Goal: Task Accomplishment & Management: Manage account settings

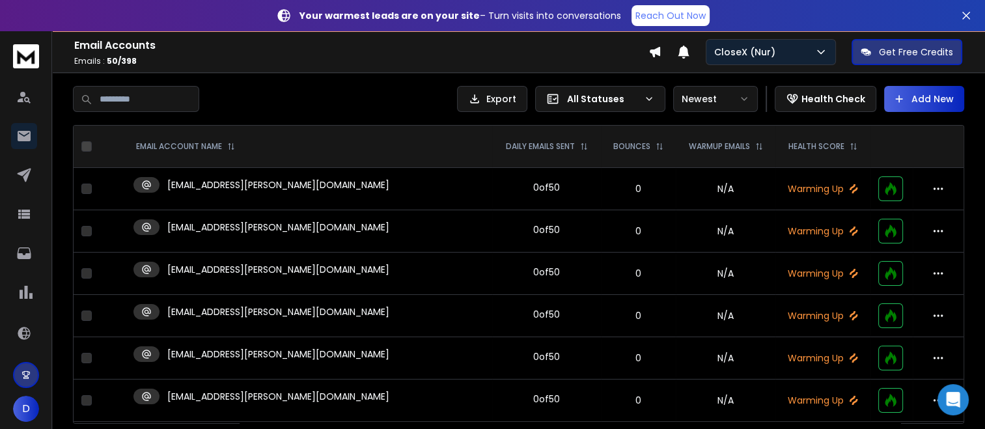
click at [743, 42] on button "CloseX (Nur)" at bounding box center [771, 52] width 130 height 26
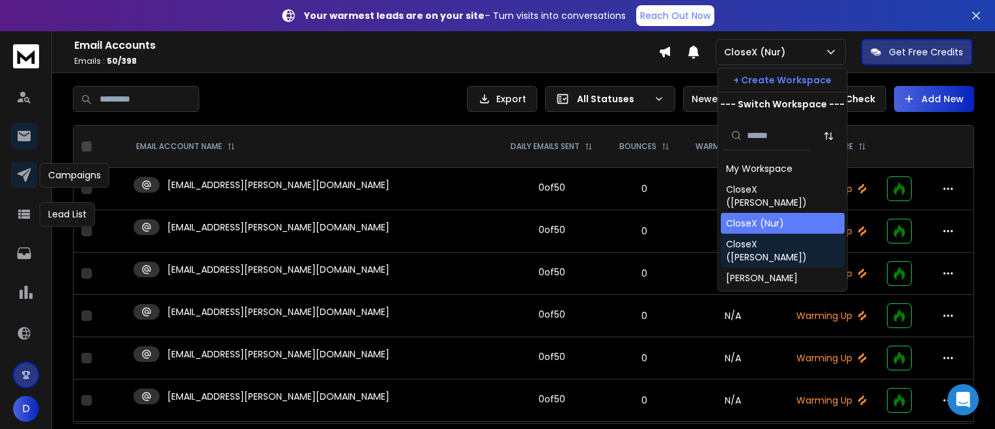
click at [17, 182] on icon at bounding box center [24, 175] width 16 height 16
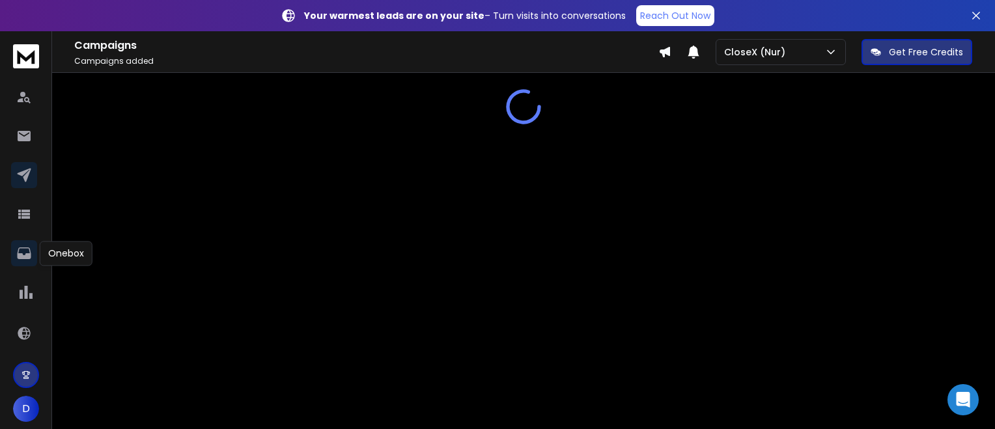
click at [14, 257] on link at bounding box center [24, 253] width 26 height 26
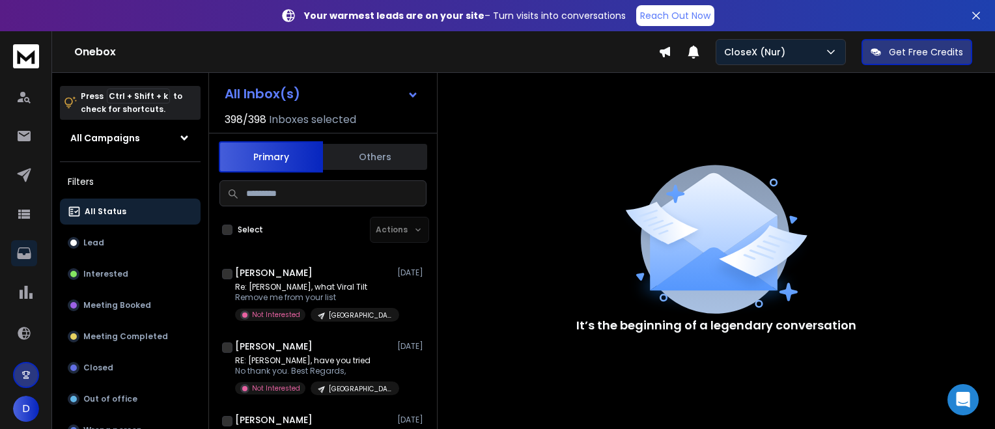
click at [753, 44] on button "CloseX (Nur)" at bounding box center [780, 52] width 130 height 26
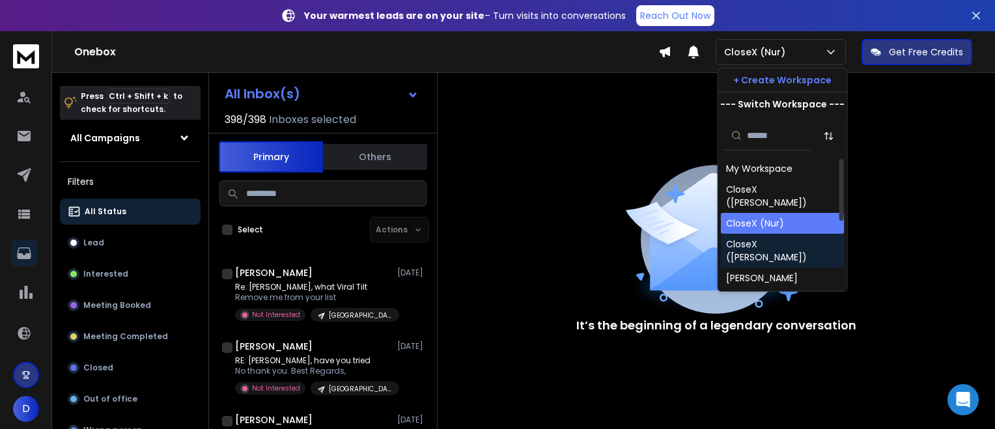
click at [760, 238] on div "CloseX (Safiq)" at bounding box center [782, 251] width 113 height 26
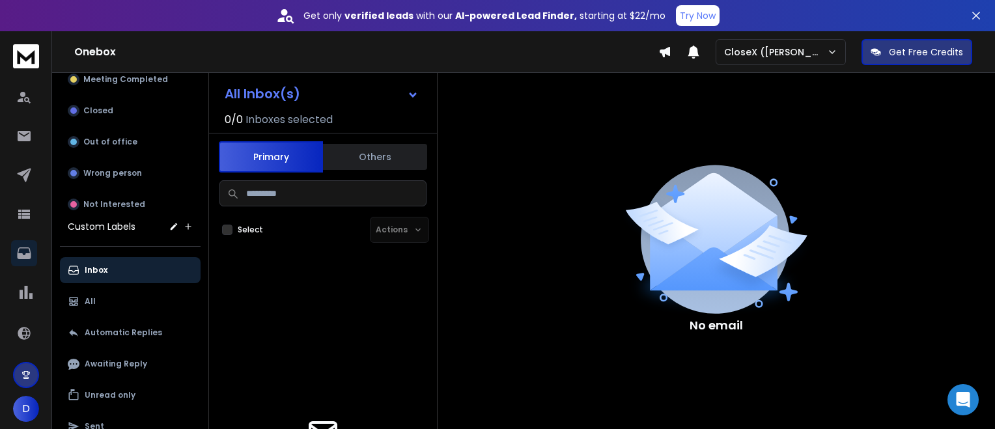
scroll to position [260, 0]
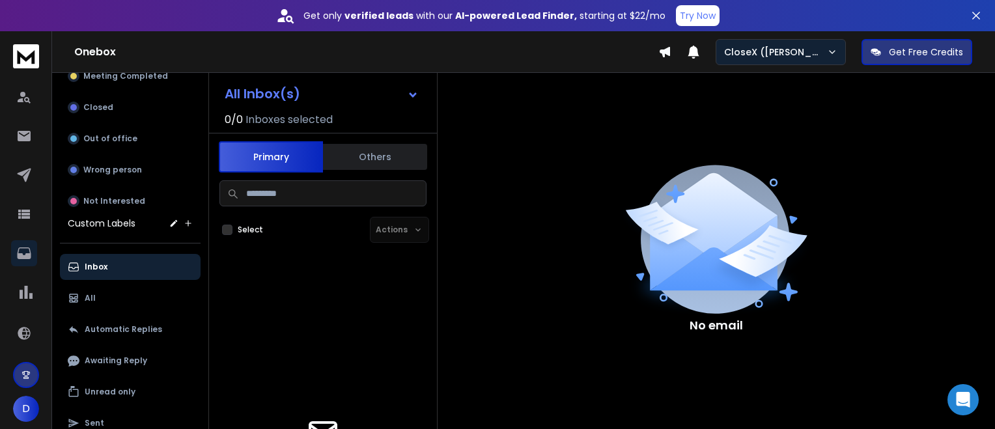
click at [781, 46] on button "CloseX (Safiq)" at bounding box center [780, 52] width 130 height 26
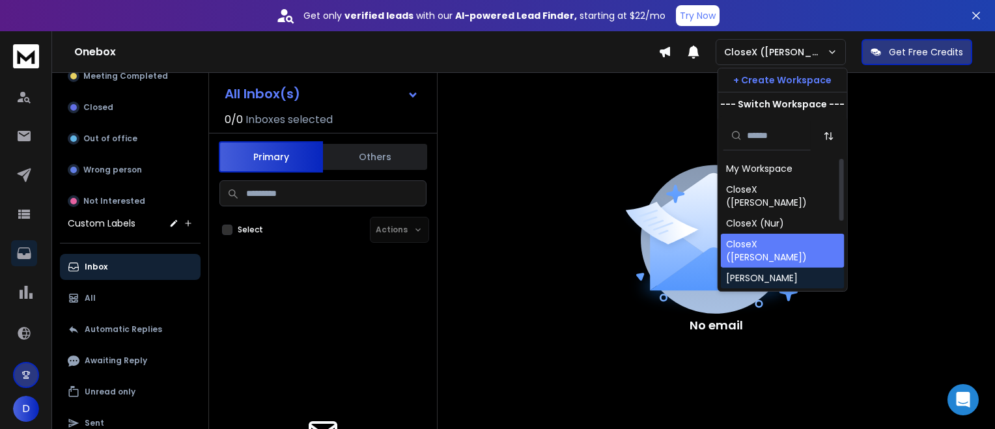
scroll to position [130, 0]
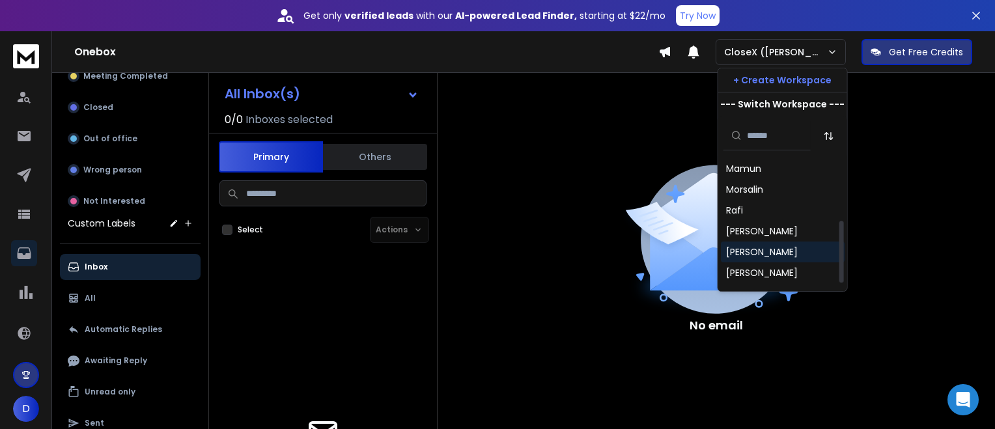
click at [751, 242] on div "[PERSON_NAME]" at bounding box center [783, 252] width 124 height 21
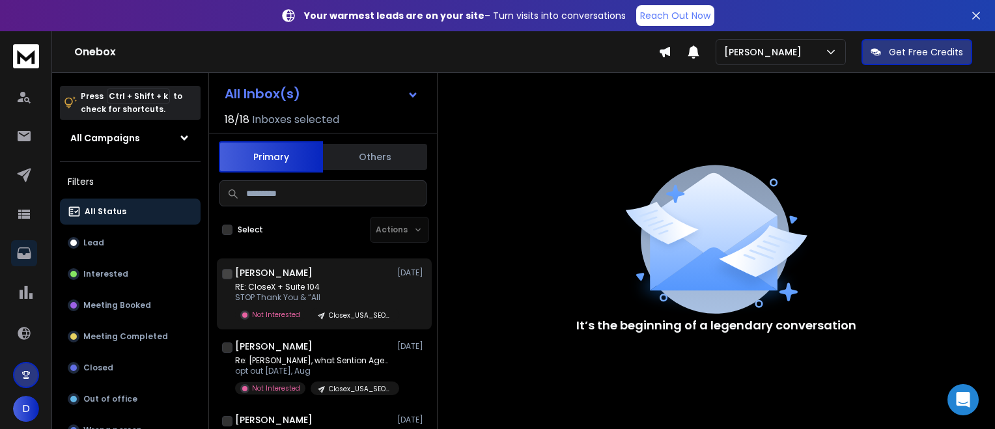
click at [301, 274] on div "Tim Downey 14 Aug" at bounding box center [330, 272] width 191 height 13
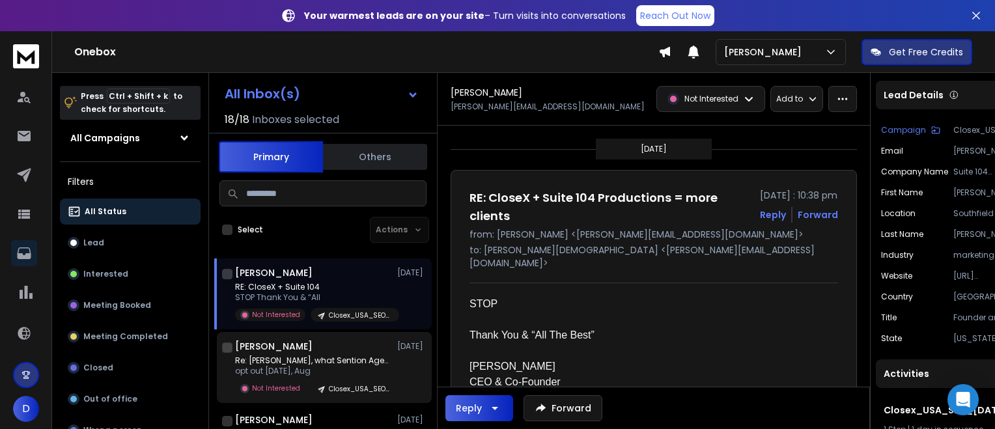
click at [307, 348] on h1 "[PERSON_NAME]" at bounding box center [273, 346] width 77 height 13
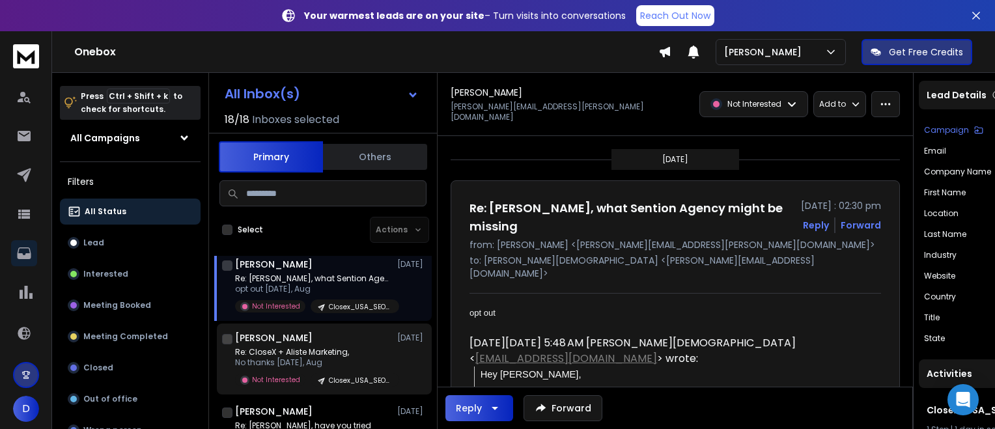
scroll to position [130, 0]
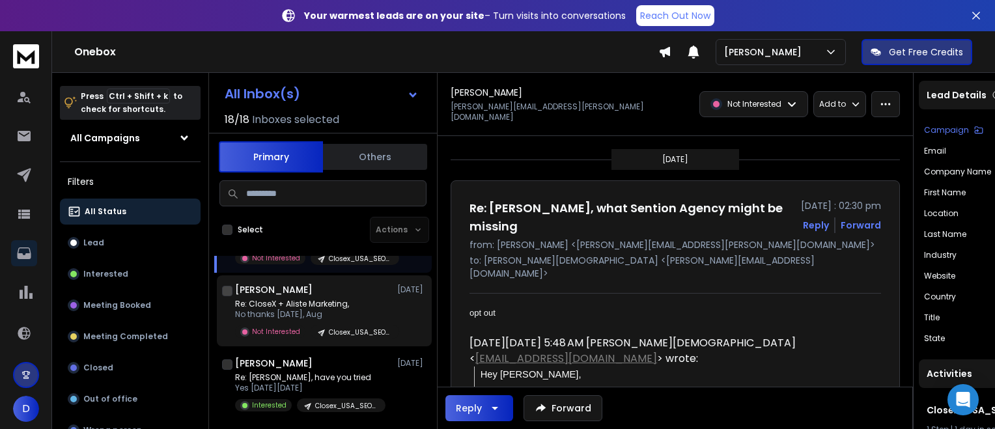
click at [339, 303] on p "Re: CloseX + Aliste Marketing," at bounding box center [313, 304] width 156 height 10
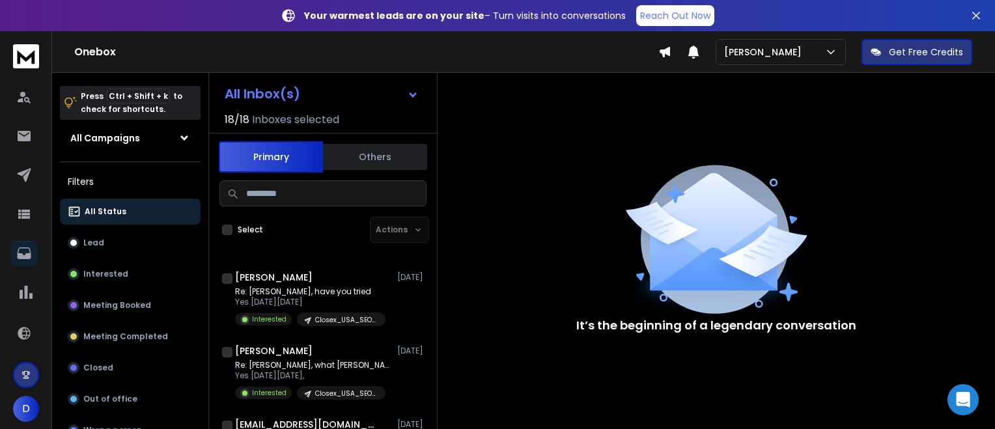
scroll to position [195, 0]
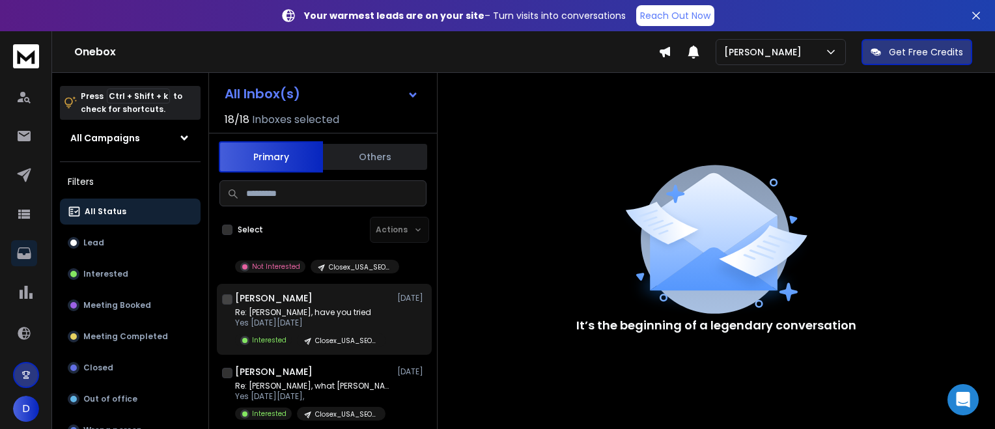
click at [303, 294] on div "Haris Tanveer 14 Aug" at bounding box center [330, 298] width 191 height 13
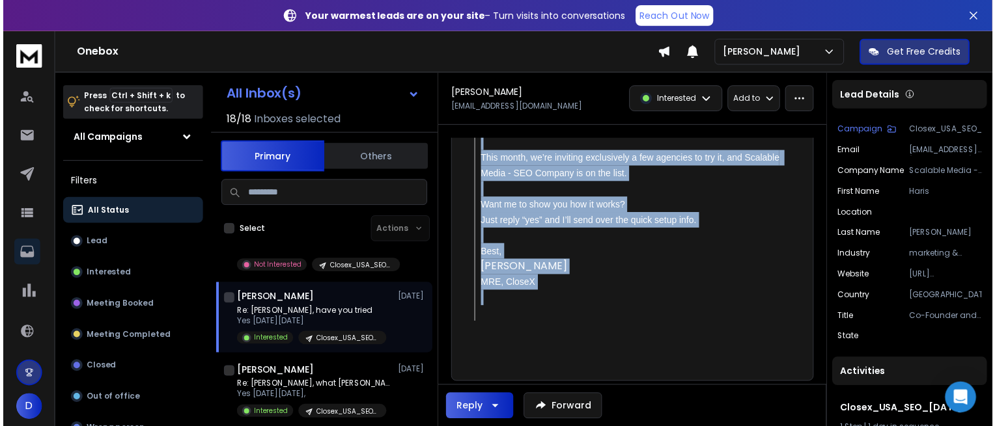
scroll to position [393, 0]
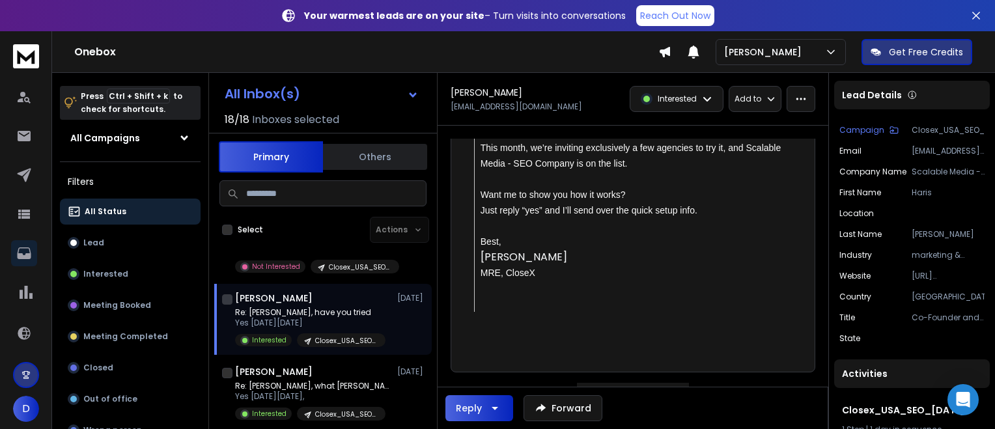
drag, startPoint x: 464, startPoint y: 193, endPoint x: 686, endPoint y: 272, distance: 235.8
click at [686, 272] on div "Re: Haris, have you tried this for Scalable Media - SEO Company? 14 August 2025…" at bounding box center [633, 75] width 365 height 596
copy div "Re: Haris, have you tried this for Scalable Media - SEO Company? 14 August 2025…"
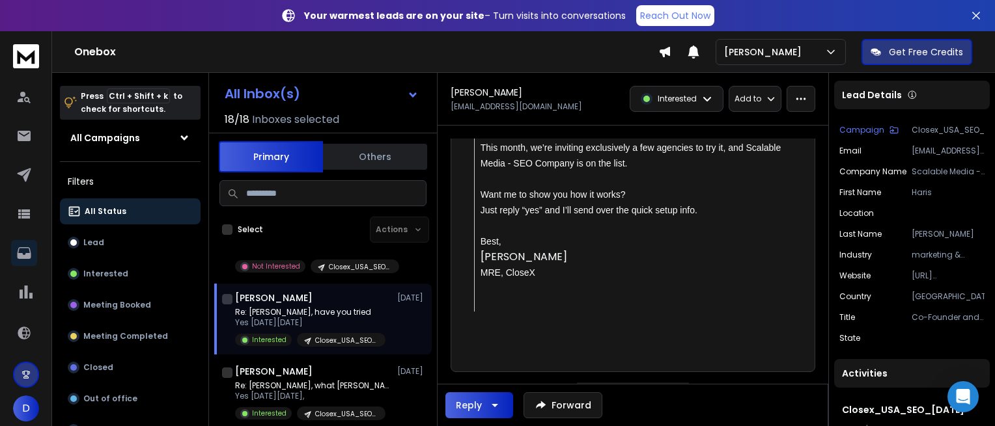
click at [544, 266] on div "Yes On Thu, 14 Aug 2025 at 2:05 AM, safiq Islam < safiq@brand3dvisual.com > wro…" at bounding box center [632, 137] width 327 height 432
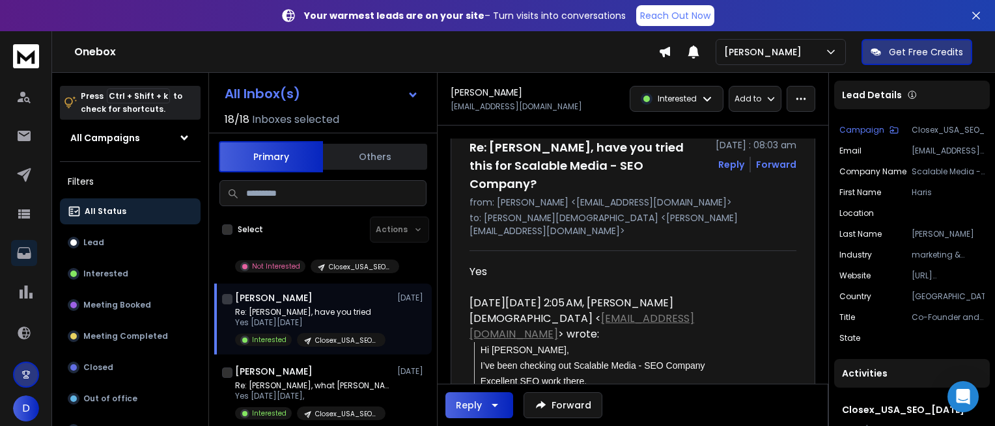
scroll to position [396, 0]
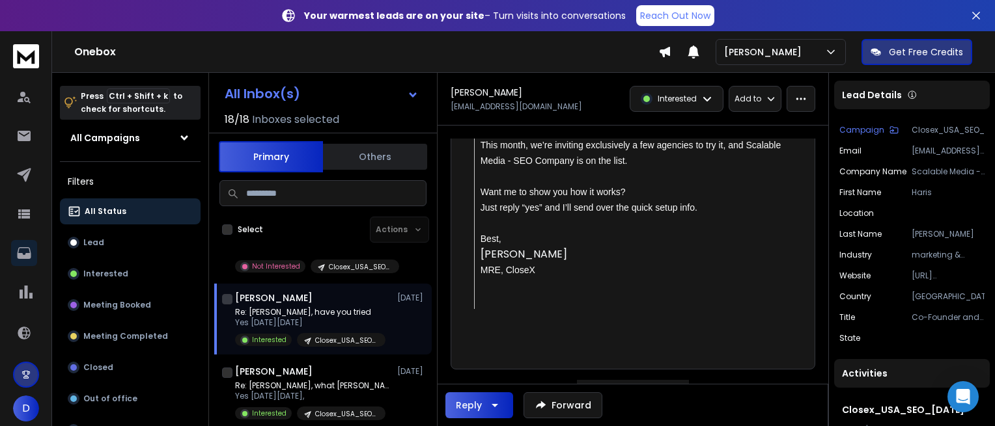
click at [479, 403] on div "Reply" at bounding box center [469, 405] width 26 height 13
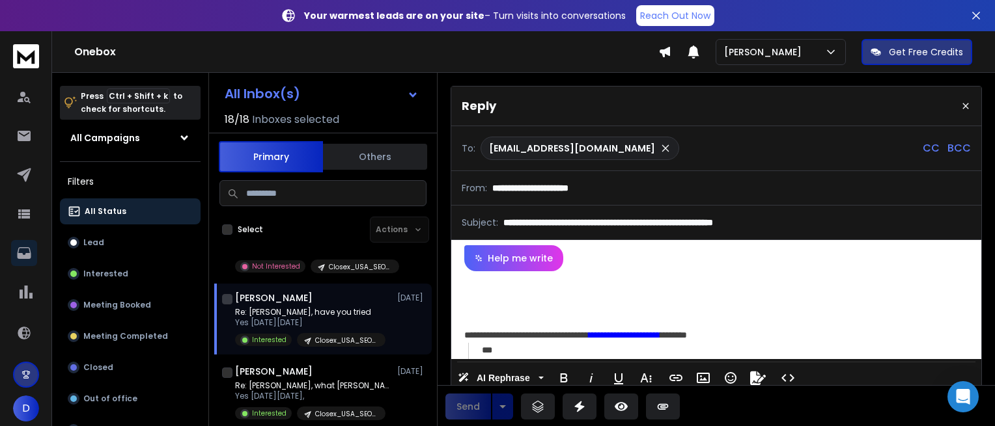
scroll to position [60, 0]
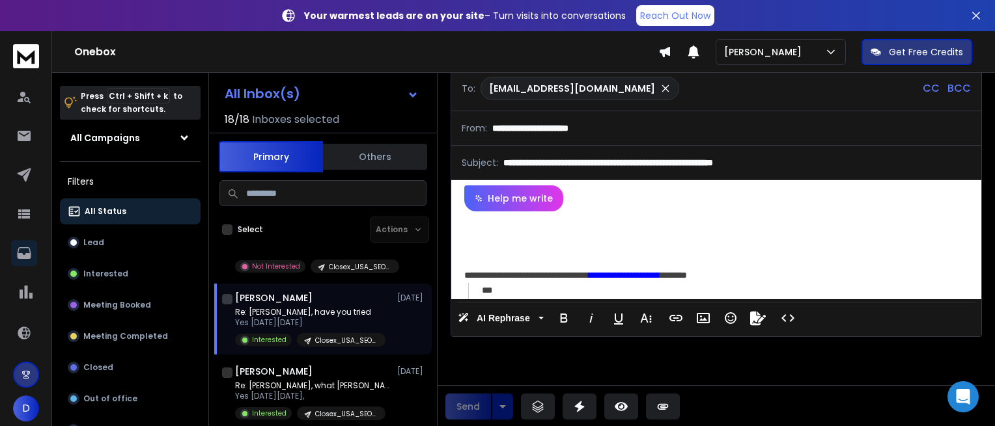
click at [492, 230] on div at bounding box center [716, 232] width 504 height 14
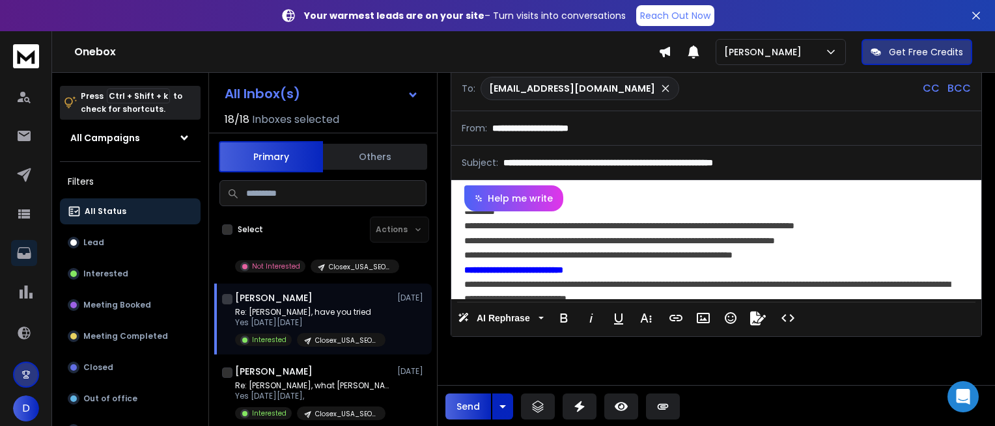
scroll to position [0, 0]
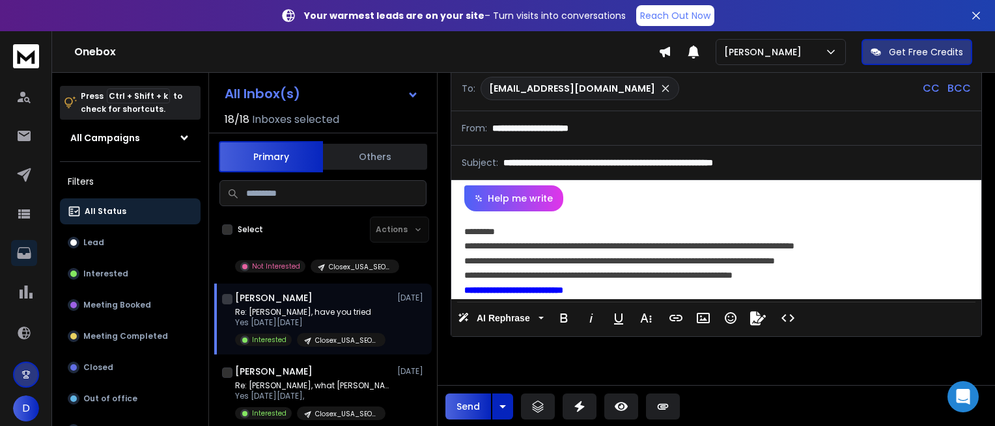
click at [499, 247] on p "**********" at bounding box center [709, 253] width 491 height 29
click at [861, 245] on p "**********" at bounding box center [709, 253] width 491 height 29
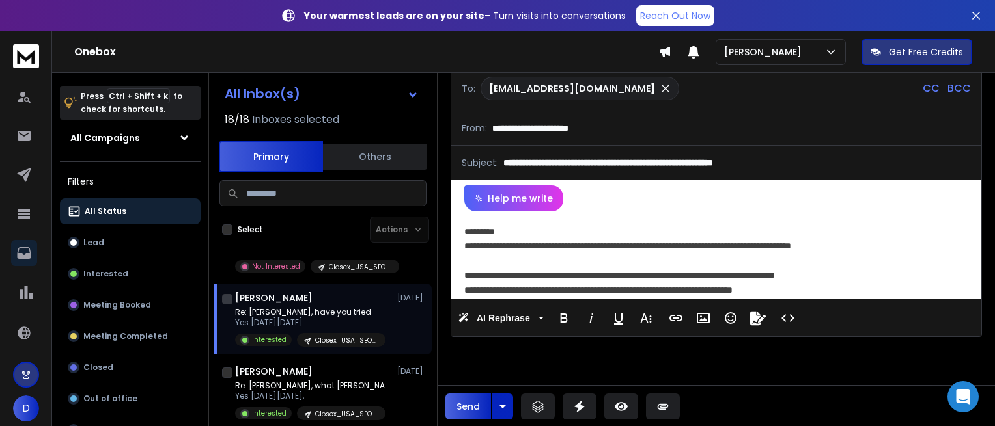
click at [831, 274] on p "**********" at bounding box center [709, 268] width 491 height 29
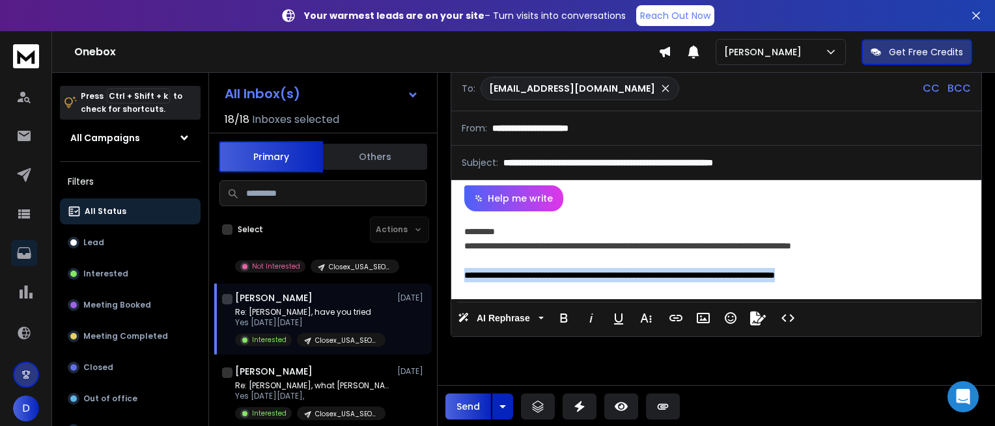
drag, startPoint x: 839, startPoint y: 276, endPoint x: 440, endPoint y: 275, distance: 399.1
click at [440, 275] on div "**********" at bounding box center [715, 256] width 557 height 487
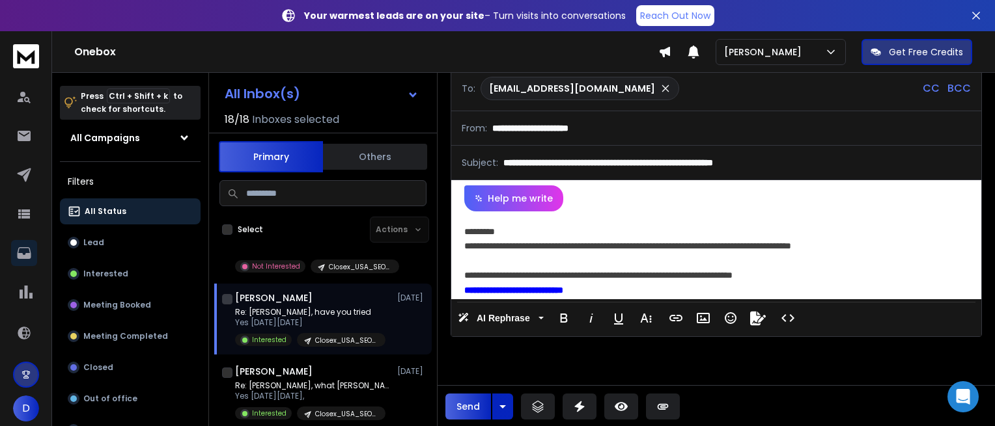
scroll to position [65, 0]
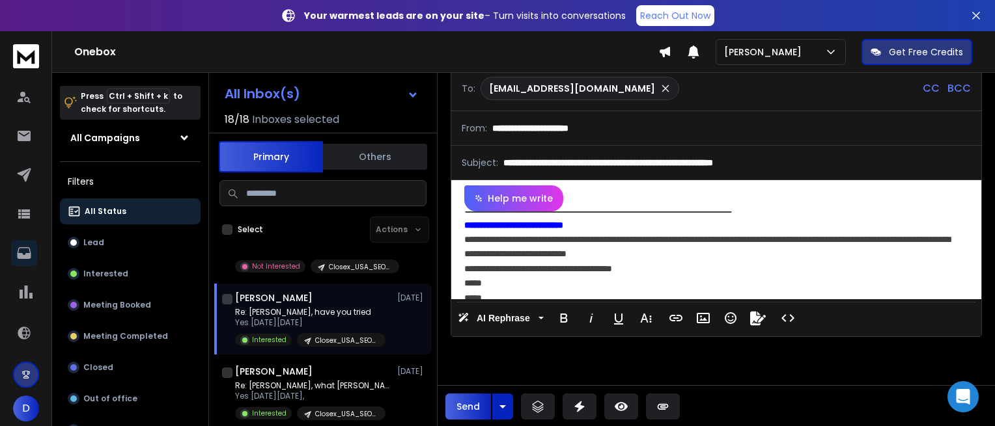
click at [466, 239] on p "**********" at bounding box center [709, 246] width 491 height 29
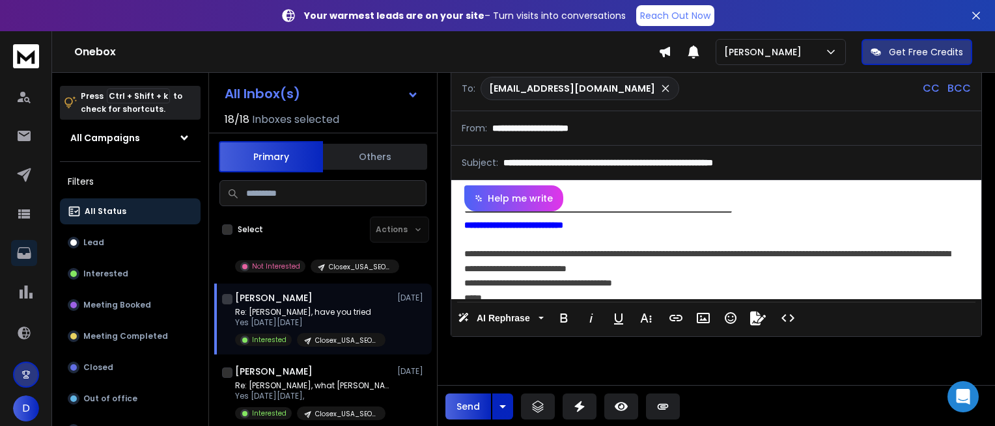
click at [717, 270] on p "**********" at bounding box center [709, 261] width 491 height 29
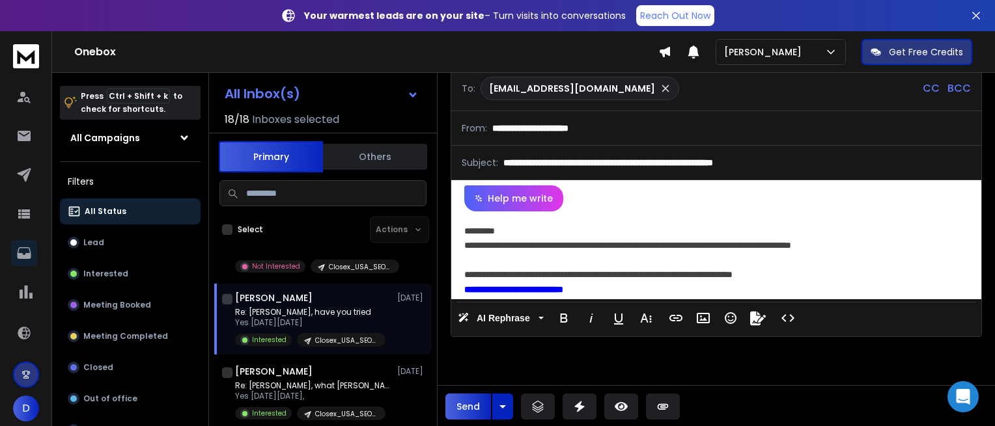
scroll to position [0, 0]
drag, startPoint x: 462, startPoint y: 231, endPoint x: 525, endPoint y: 235, distance: 63.3
click at [525, 235] on div "**********" at bounding box center [714, 256] width 527 height 88
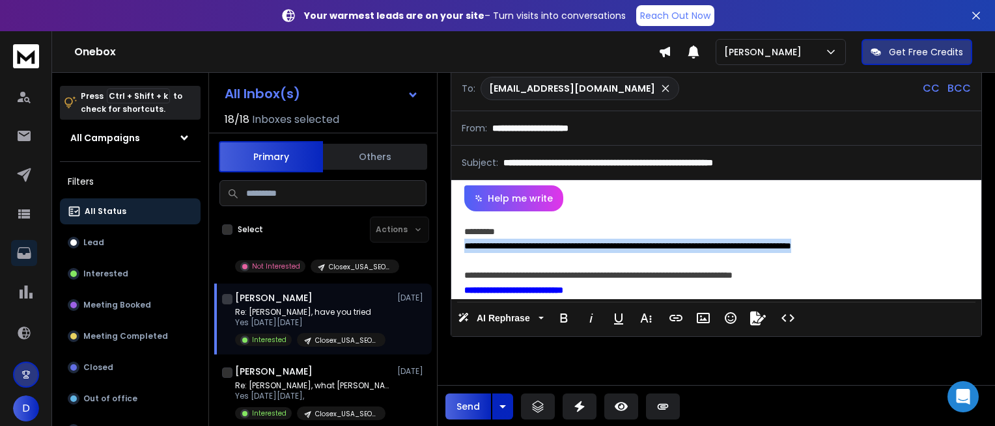
drag, startPoint x: 461, startPoint y: 247, endPoint x: 846, endPoint y: 248, distance: 385.4
click at [846, 248] on div "**********" at bounding box center [714, 256] width 527 height 88
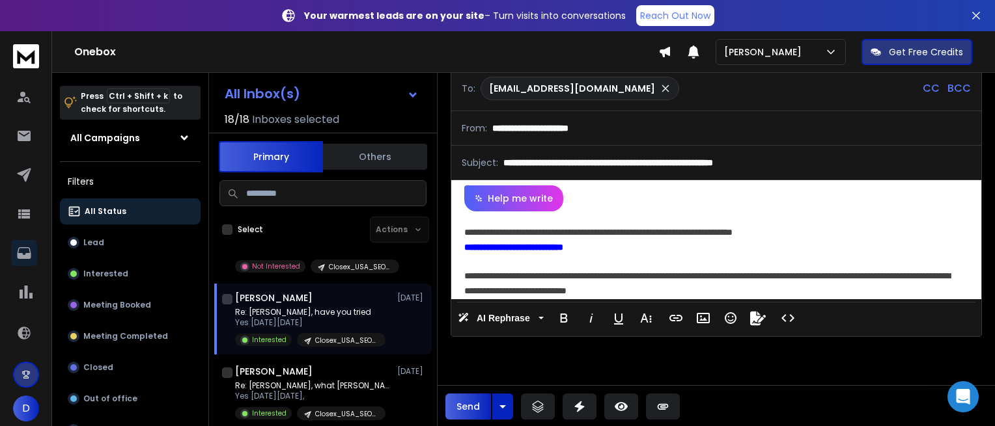
scroll to position [65, 0]
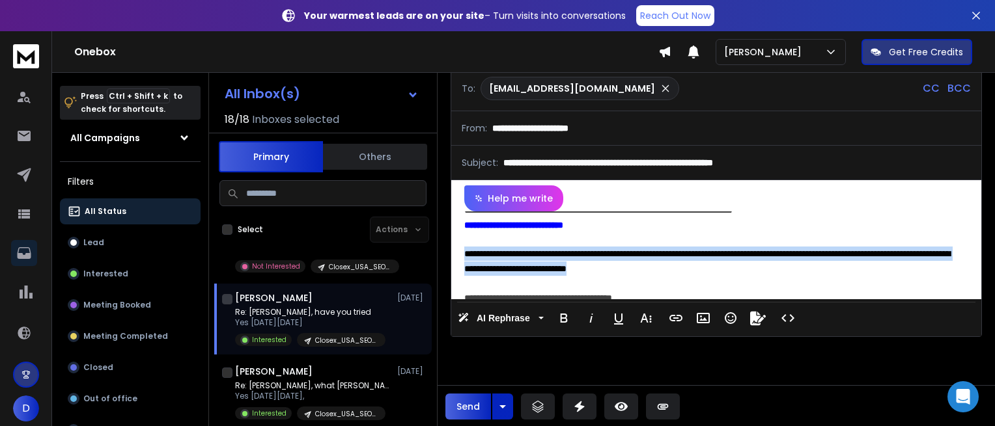
drag, startPoint x: 465, startPoint y: 253, endPoint x: 740, endPoint y: 268, distance: 275.8
click at [740, 268] on p "**********" at bounding box center [709, 261] width 491 height 29
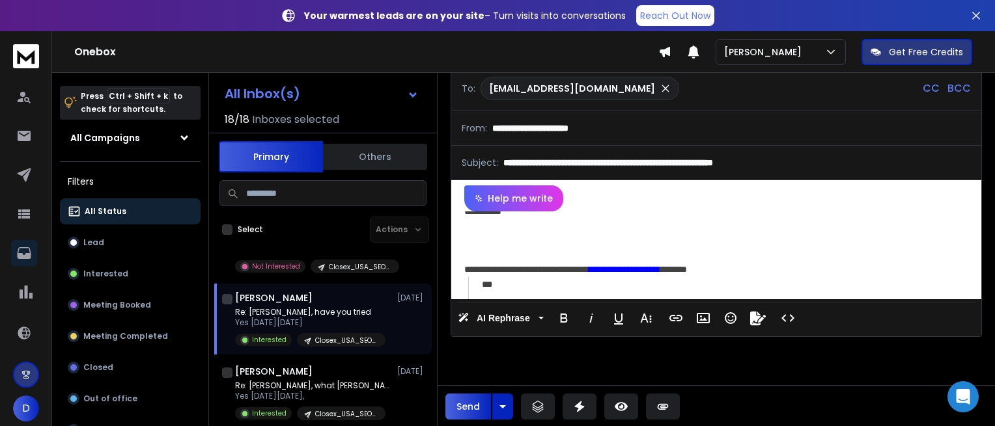
scroll to position [130, 0]
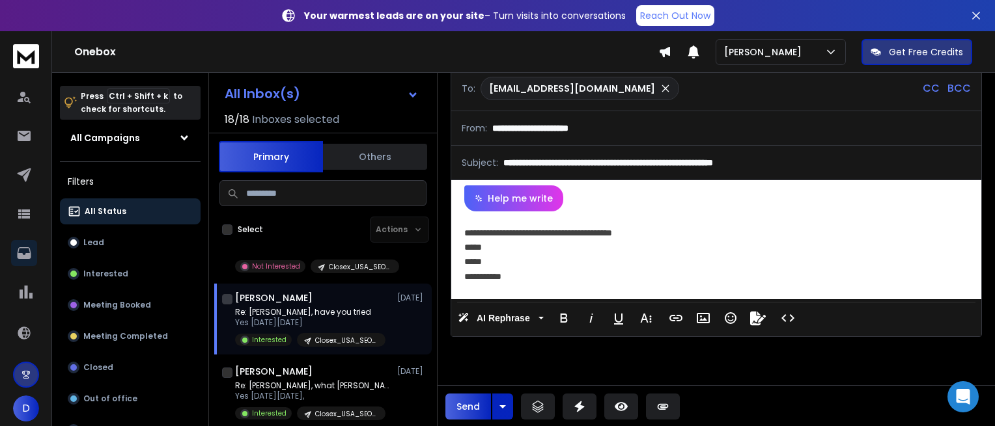
click at [660, 228] on p "**********" at bounding box center [709, 233] width 491 height 14
click at [479, 404] on button "Send" at bounding box center [468, 407] width 46 height 26
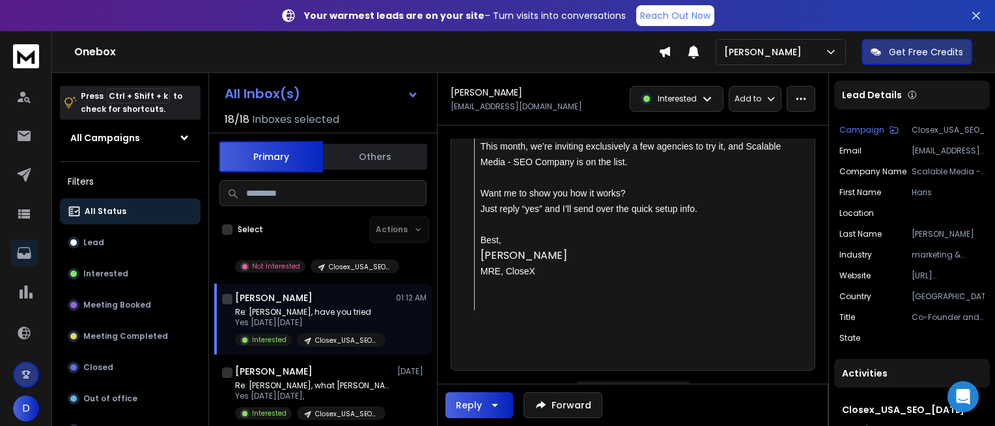
scroll to position [396, 0]
click at [647, 385] on p "View all 1 reply" at bounding box center [640, 390] width 55 height 10
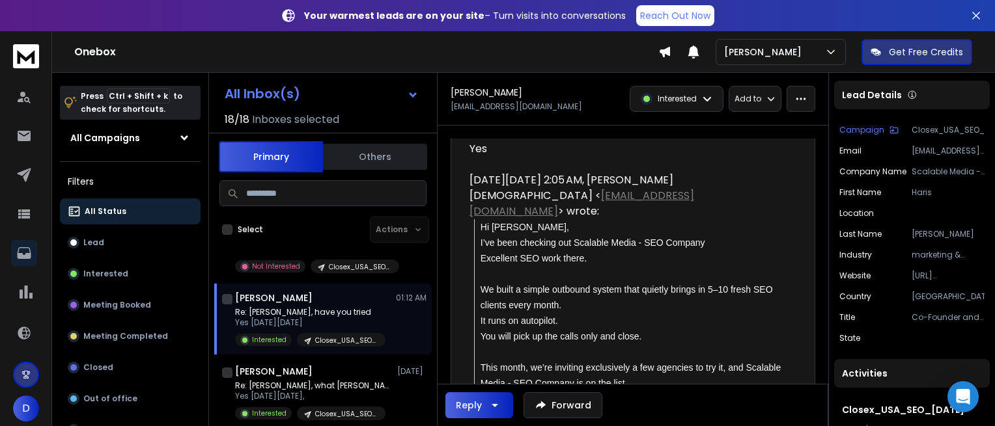
scroll to position [0, 0]
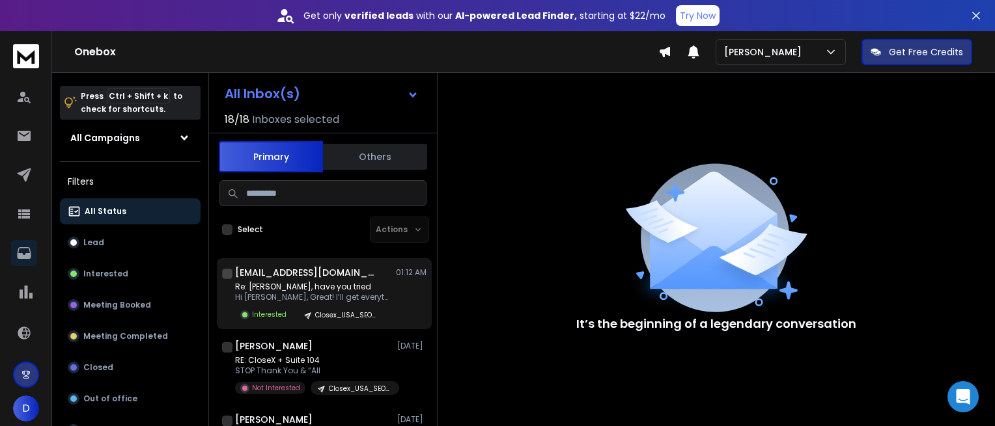
click at [336, 290] on p "Re: [PERSON_NAME], have you tried" at bounding box center [313, 287] width 156 height 10
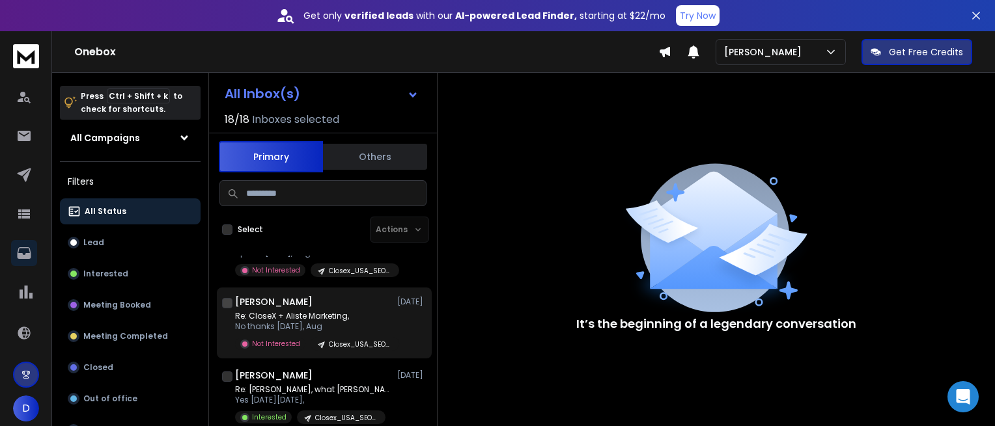
scroll to position [195, 0]
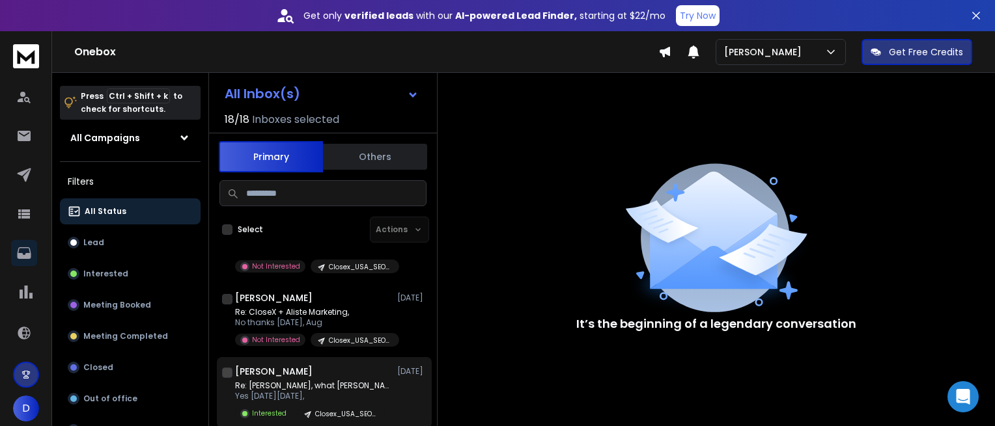
click at [285, 369] on h1 "Guido Rossetti" at bounding box center [273, 371] width 77 height 13
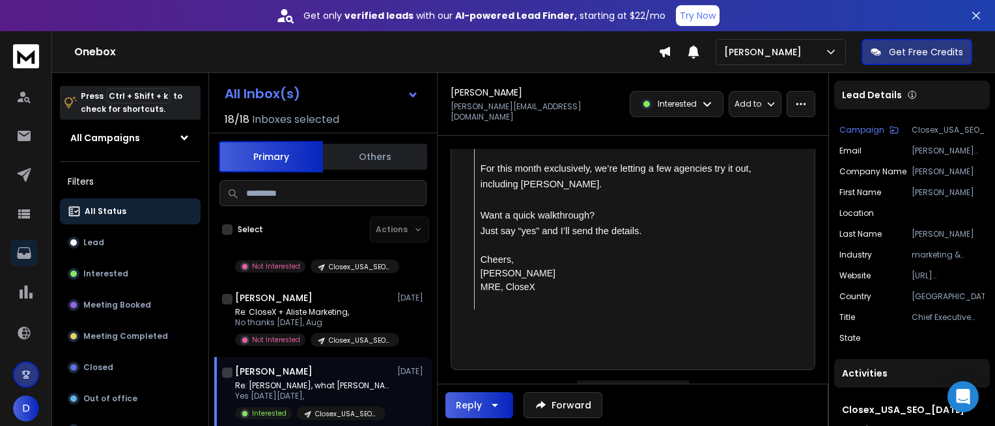
scroll to position [357, 0]
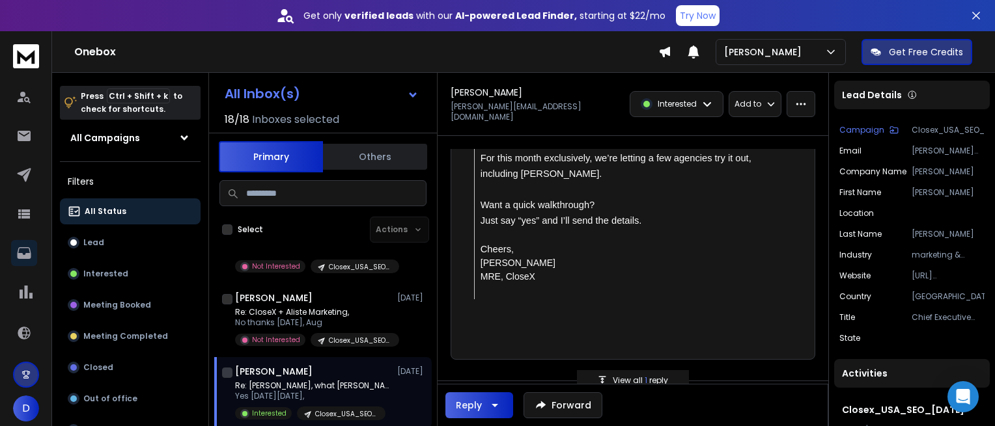
drag, startPoint x: 471, startPoint y: 194, endPoint x: 615, endPoint y: 269, distance: 162.2
click at [615, 269] on div "Re: Guido, what BONAPARTE might be missing 13 August 2025 : 11:46 pm Reply Forw…" at bounding box center [632, 91] width 327 height 499
copy div "Re: Guido, what BONAPARTE might be missing 13 August 2025 : 11:46 pm Reply Forw…"
click at [465, 408] on div "Reply" at bounding box center [469, 405] width 26 height 13
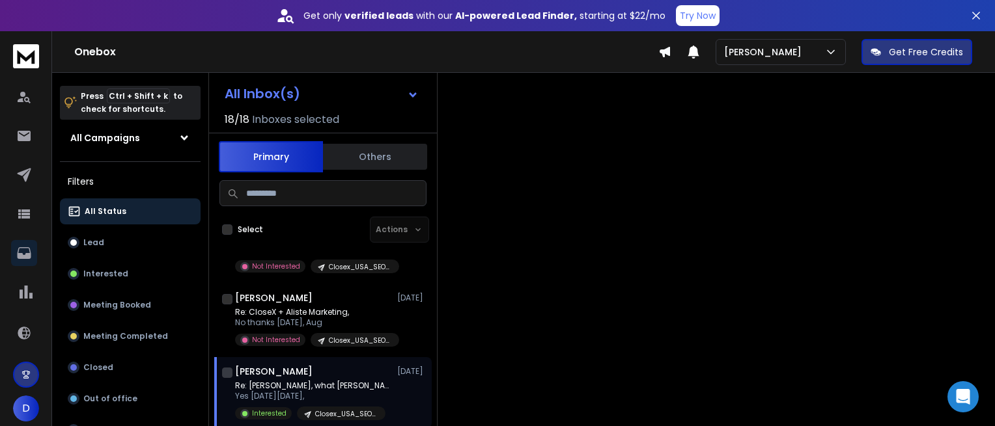
scroll to position [0, 0]
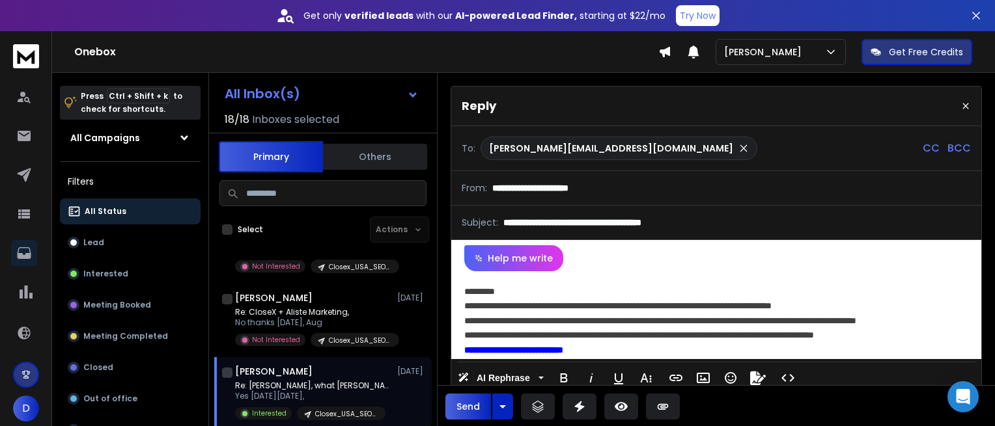
click at [515, 306] on p "**********" at bounding box center [709, 313] width 491 height 29
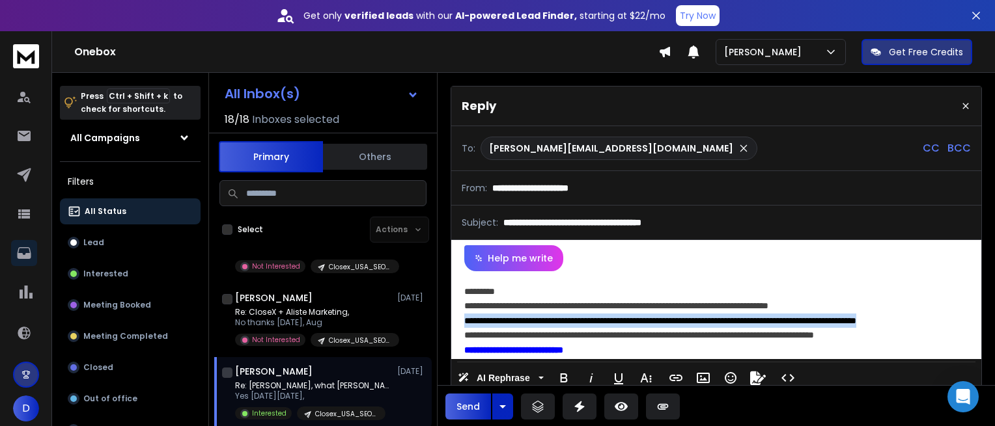
drag, startPoint x: 939, startPoint y: 322, endPoint x: 455, endPoint y: 319, distance: 484.4
click at [455, 319] on div "**********" at bounding box center [716, 315] width 530 height 88
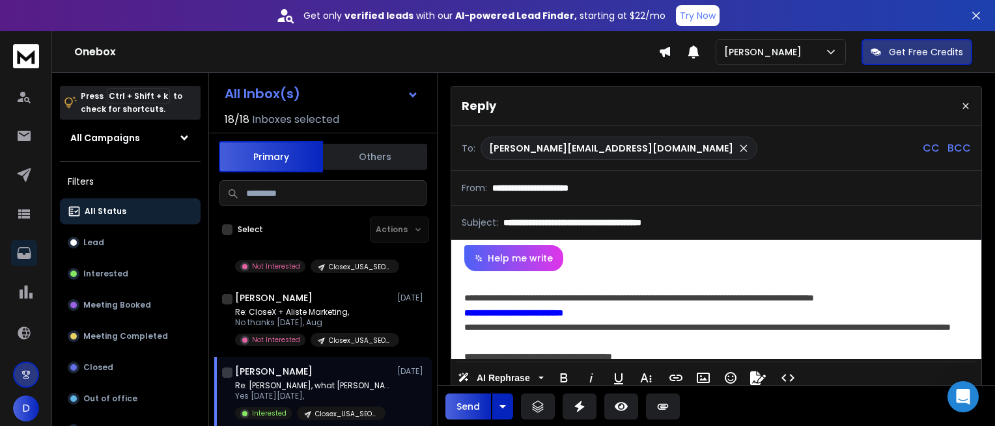
scroll to position [65, 0]
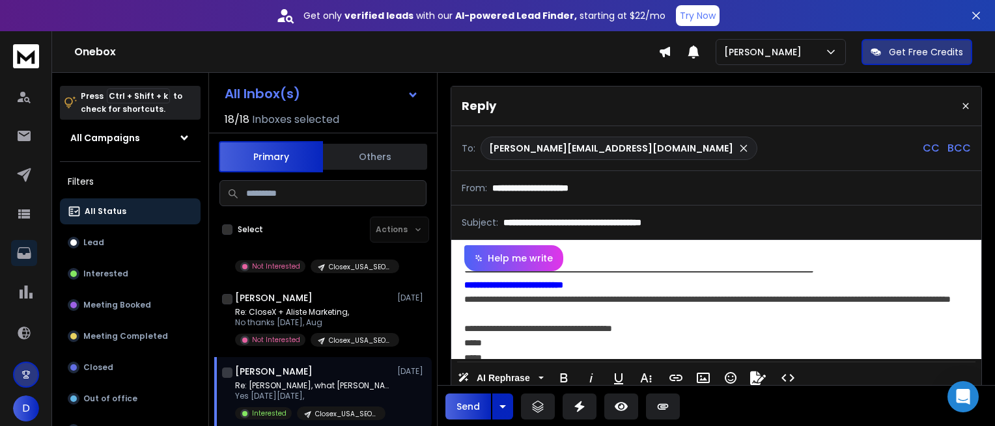
click at [622, 283] on p "**********" at bounding box center [709, 277] width 491 height 29
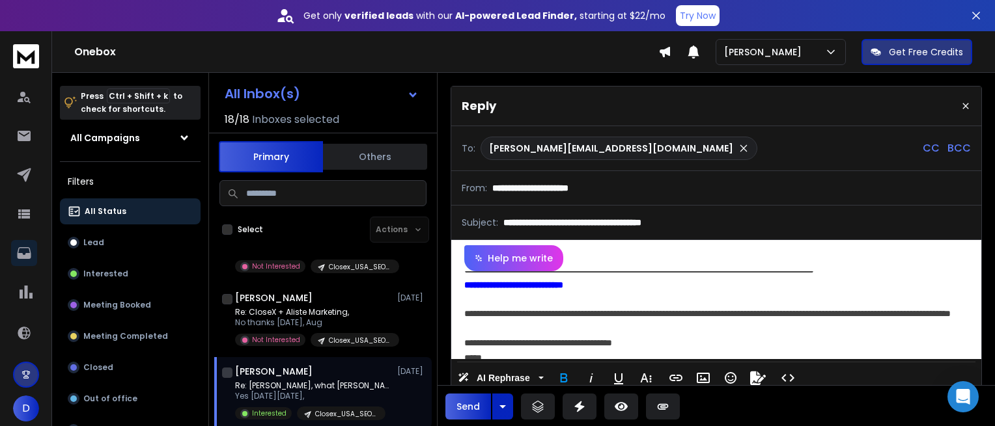
scroll to position [79, 0]
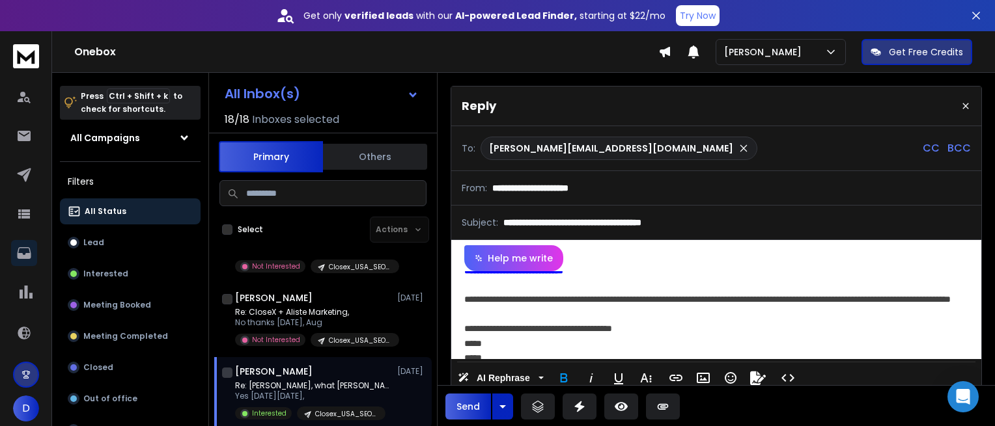
click at [622, 315] on p "**********" at bounding box center [709, 306] width 491 height 29
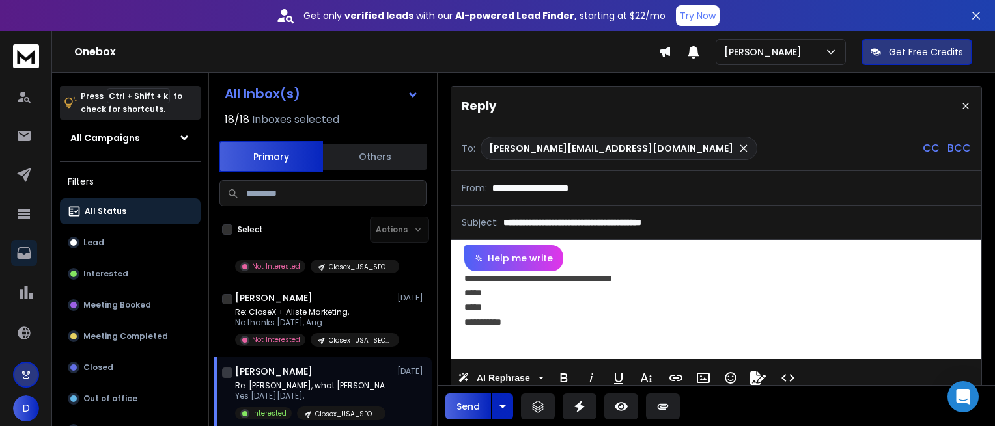
click at [677, 281] on p "**********" at bounding box center [709, 278] width 491 height 14
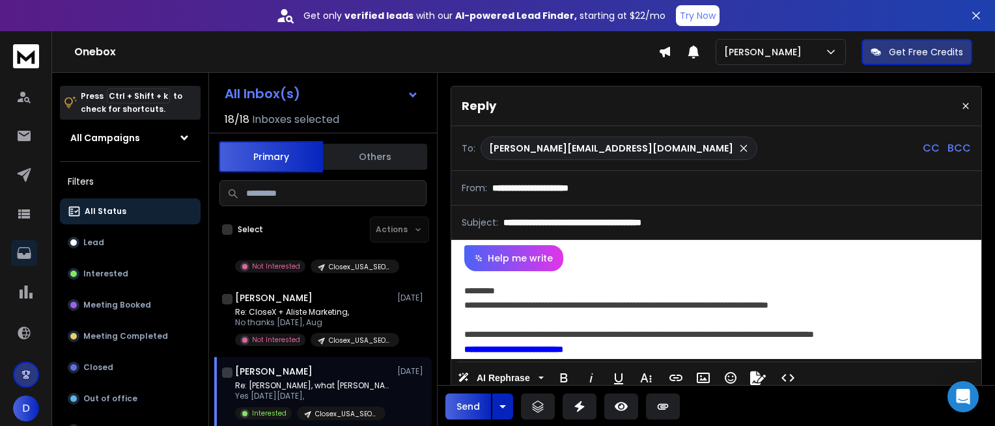
scroll to position [0, 0]
click at [471, 405] on button "Send" at bounding box center [468, 407] width 46 height 26
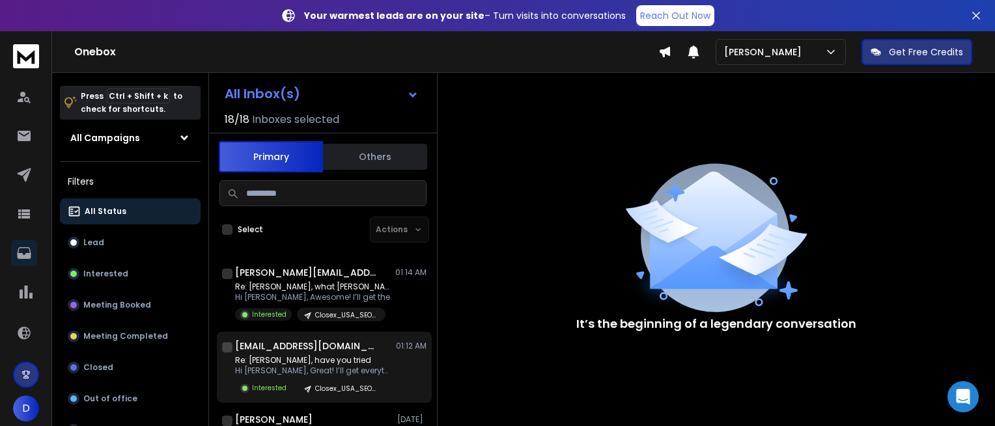
click at [329, 354] on div "[EMAIL_ADDRESS][DOMAIN_NAME] 01:12 AM Re: [PERSON_NAME], have you tried Hi [PER…" at bounding box center [330, 367] width 191 height 55
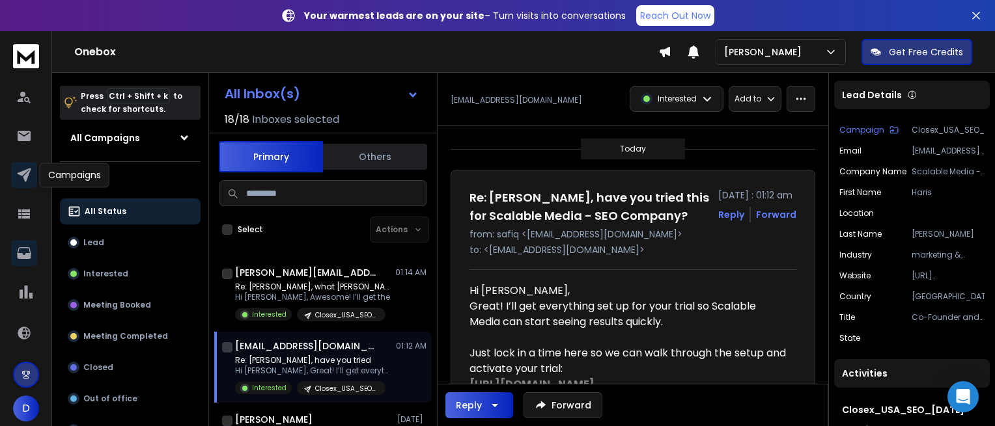
click at [31, 182] on link at bounding box center [24, 175] width 26 height 26
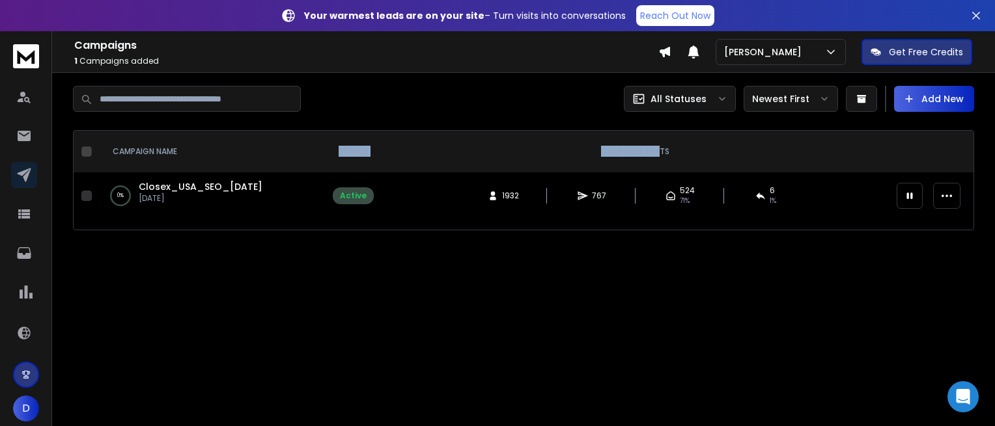
drag, startPoint x: 339, startPoint y: 151, endPoint x: 659, endPoint y: 156, distance: 321.0
click at [659, 156] on tr "CAMPAIGN NAME STATUS CAMPAIGN STATS" at bounding box center [524, 152] width 900 height 42
click at [485, 281] on div "Your warmest leads are on your site – Turn visits into conversations Reach Out …" at bounding box center [497, 213] width 995 height 426
drag, startPoint x: 695, startPoint y: 145, endPoint x: 113, endPoint y: 156, distance: 582.1
click at [113, 156] on tr "CAMPAIGN NAME STATUS CAMPAIGN STATS" at bounding box center [524, 152] width 900 height 42
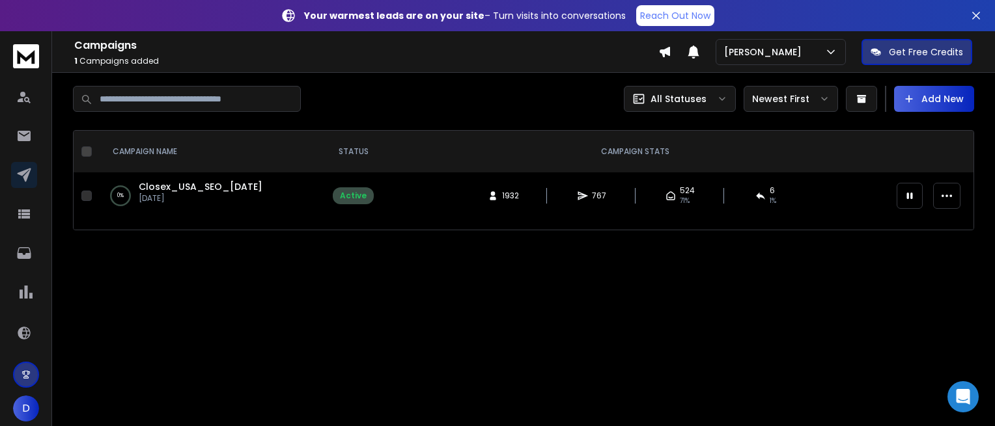
click at [303, 243] on div "Your warmest leads are on your site – Turn visits into conversations Reach Out …" at bounding box center [497, 213] width 995 height 426
click at [189, 196] on p "[DATE]" at bounding box center [201, 198] width 124 height 10
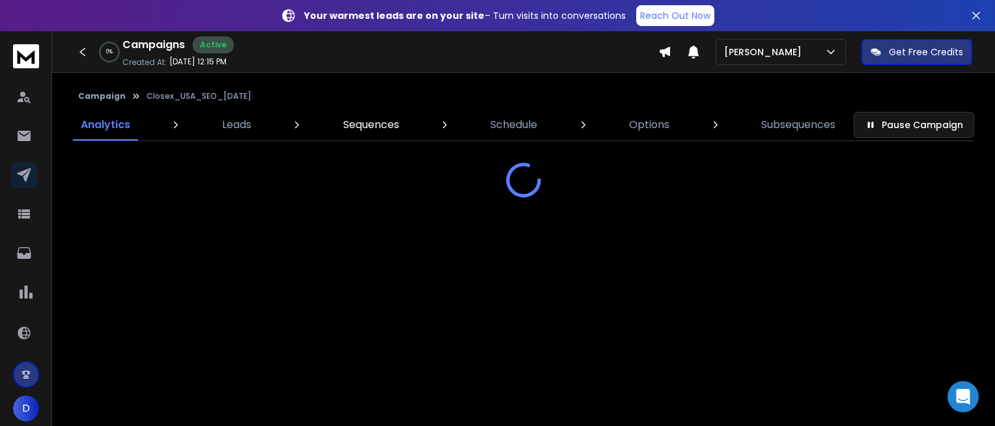
click at [367, 126] on p "Sequences" at bounding box center [371, 125] width 56 height 16
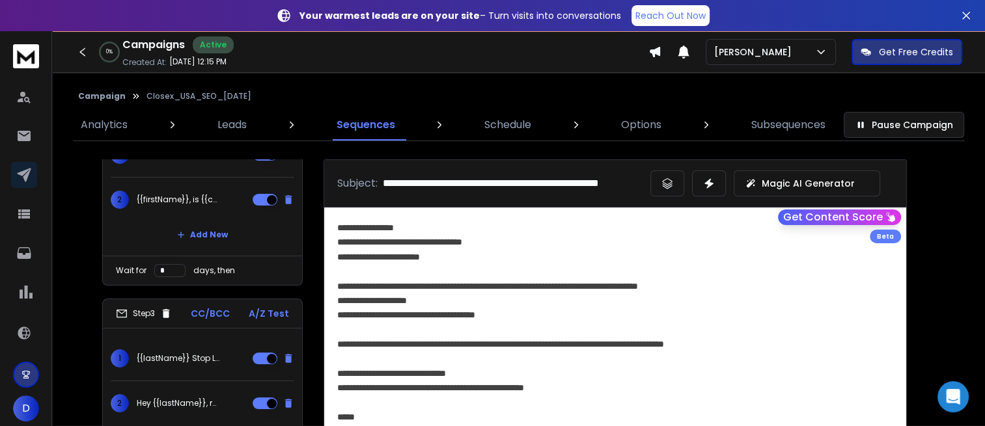
scroll to position [18, 0]
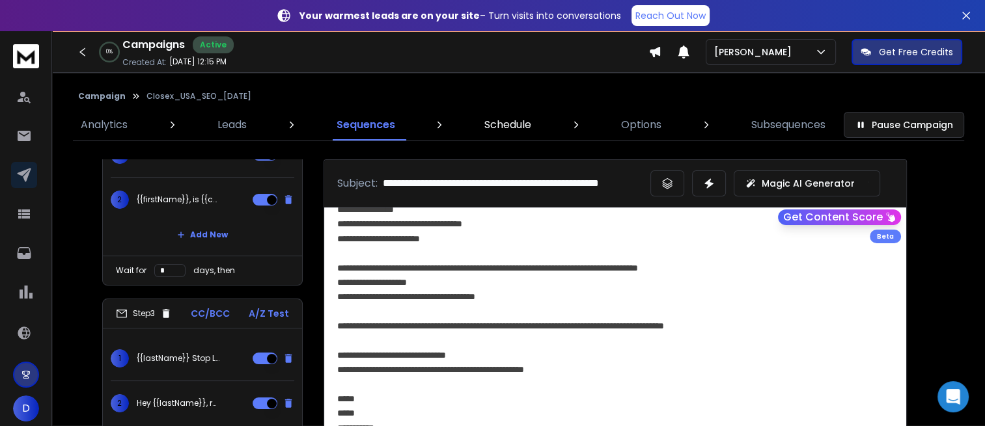
click at [525, 137] on link "Schedule" at bounding box center [508, 124] width 62 height 31
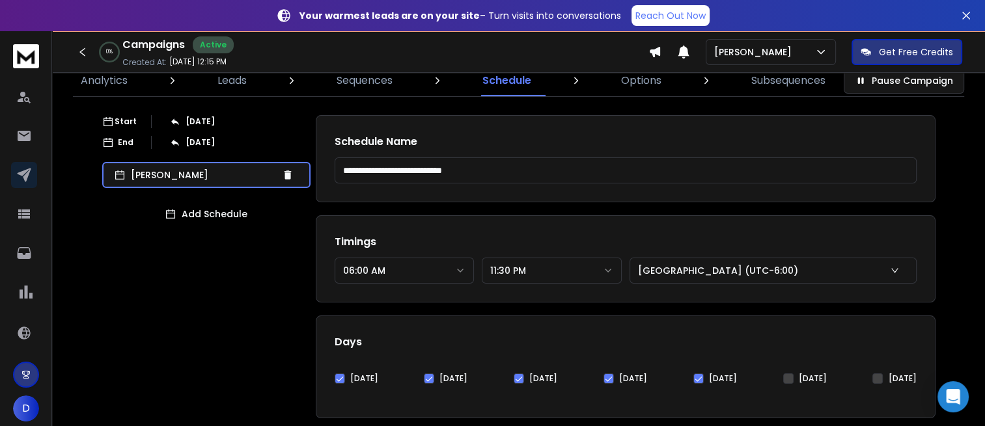
scroll to position [92, 0]
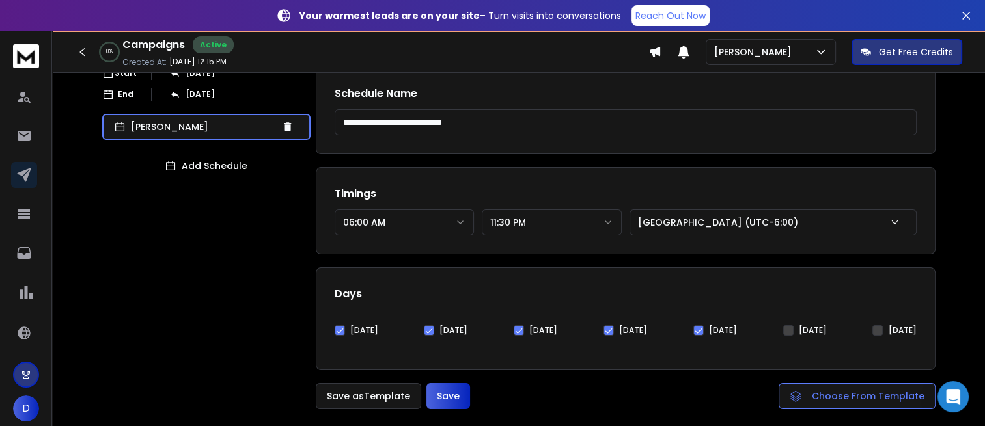
click at [786, 329] on button "[DATE]" at bounding box center [788, 331] width 10 height 10
click at [456, 396] on button "Save" at bounding box center [448, 396] width 44 height 26
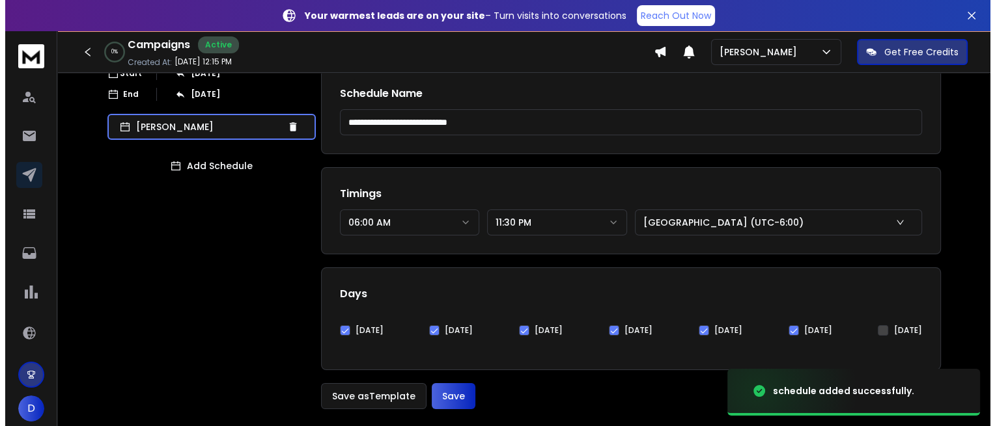
scroll to position [0, 0]
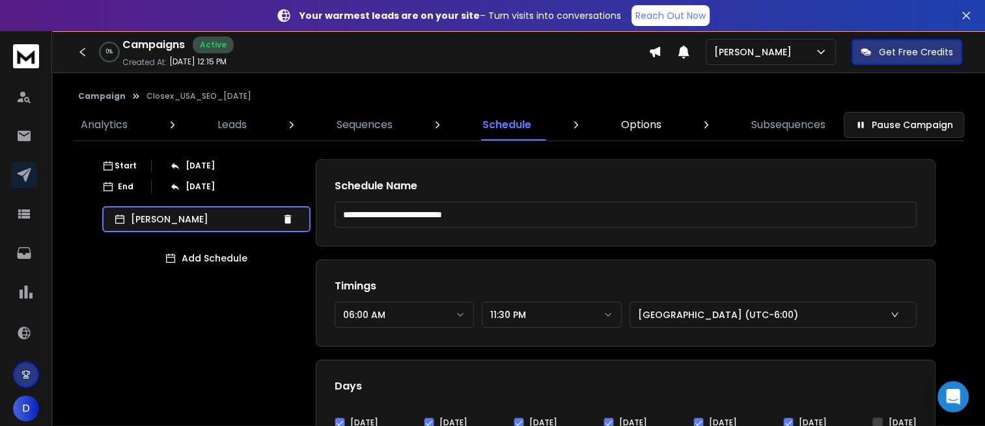
click at [640, 122] on p "Options" at bounding box center [641, 125] width 40 height 16
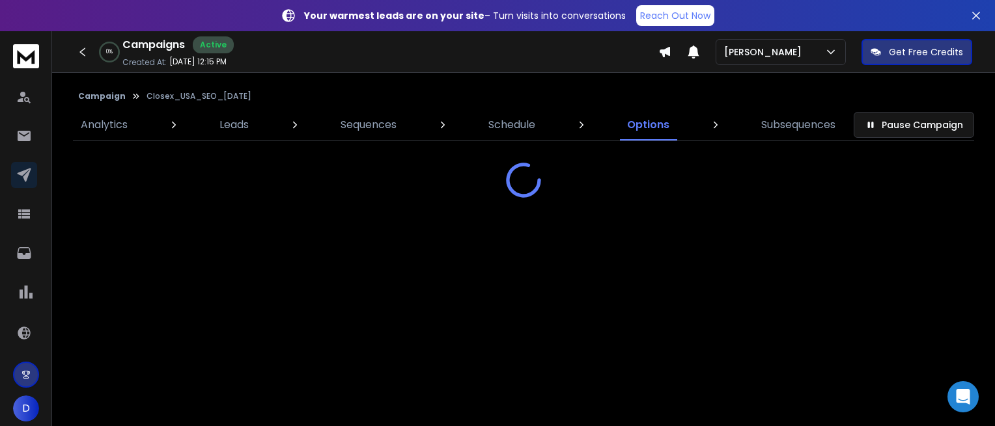
select select "*********"
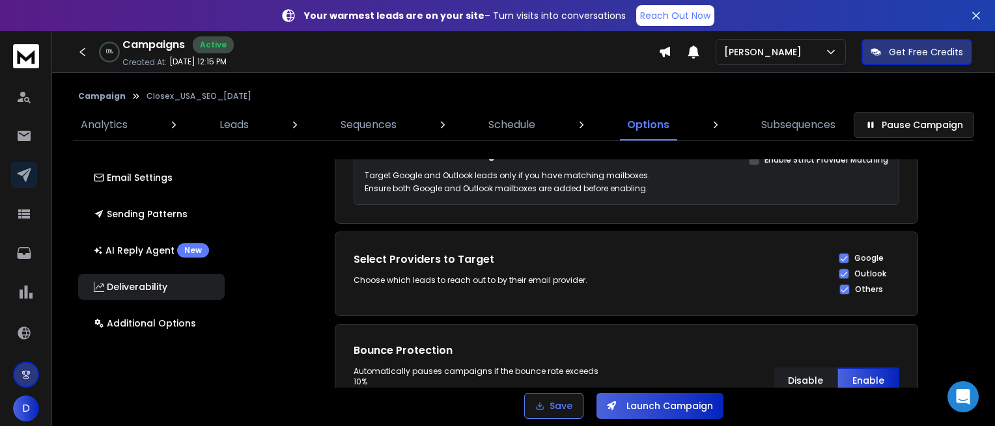
scroll to position [1758, 0]
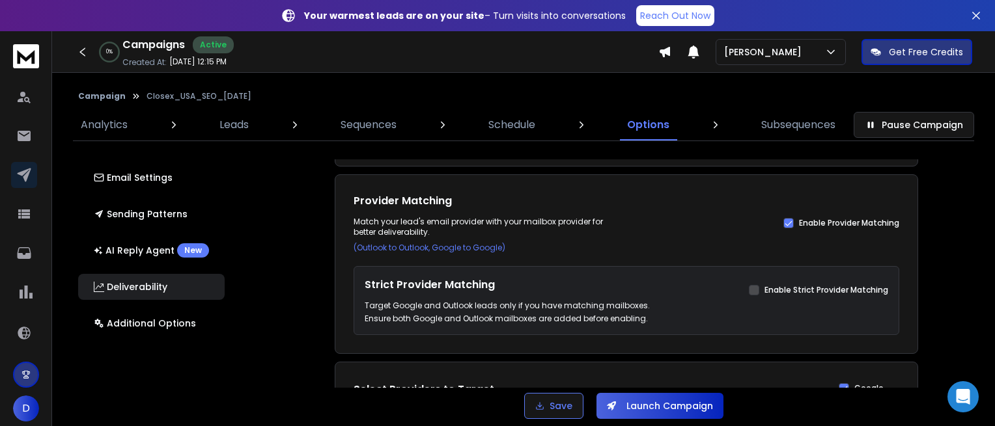
click at [783, 219] on button "Enable Provider Matching" at bounding box center [788, 223] width 10 height 10
click at [559, 395] on button "Save" at bounding box center [553, 406] width 59 height 26
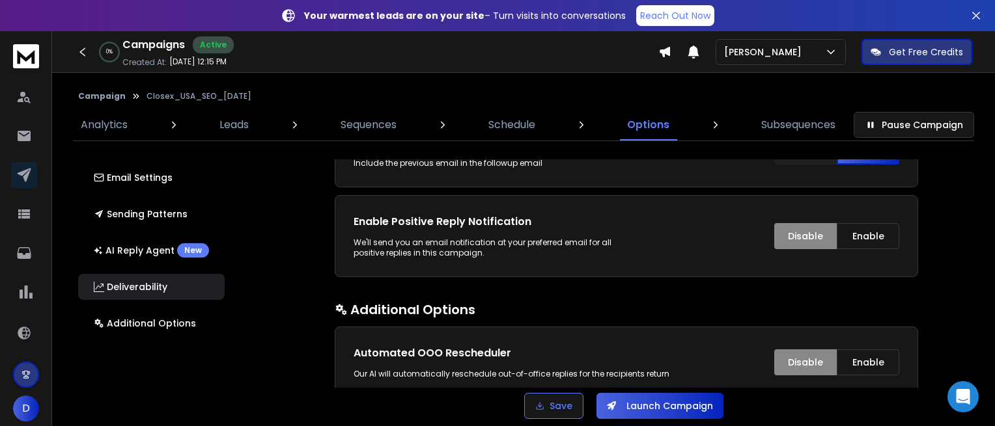
scroll to position [2148, 0]
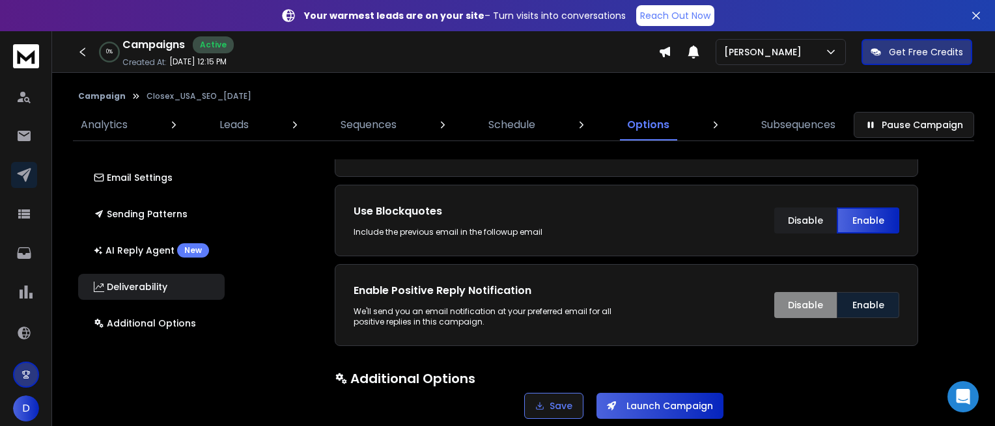
click at [872, 298] on button "Enable" at bounding box center [868, 305] width 62 height 26
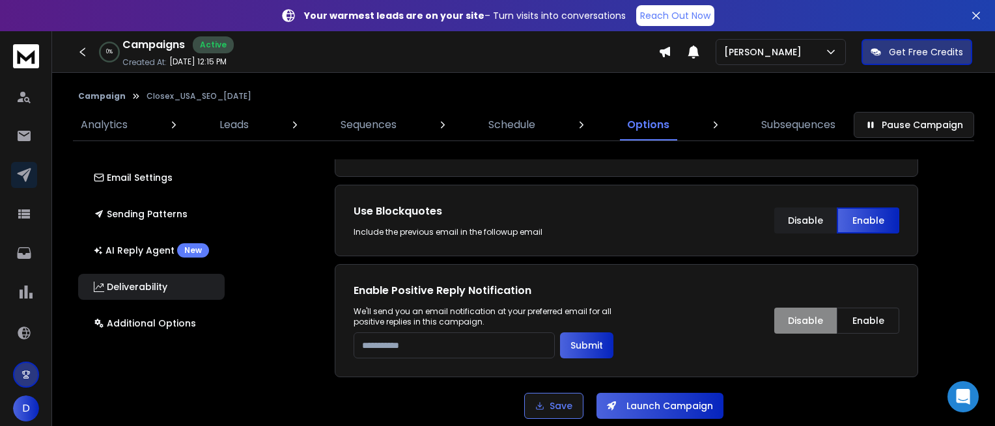
scroll to position [2214, 0]
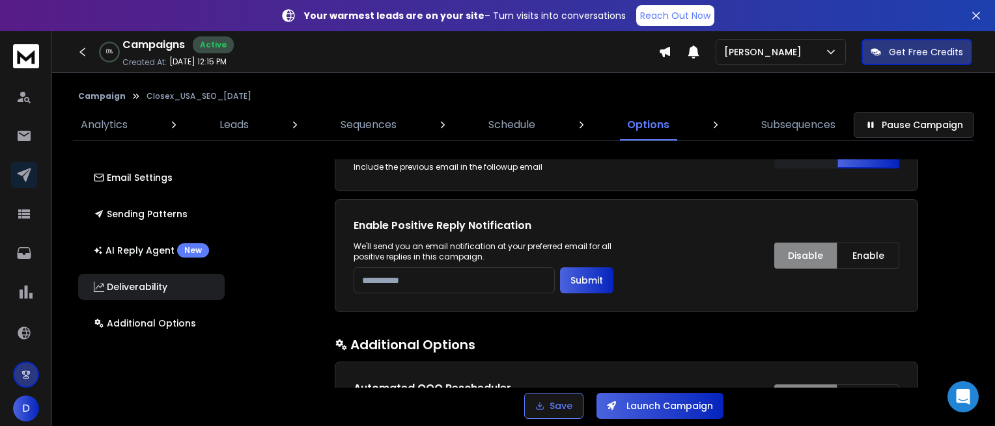
click at [460, 268] on input "email" at bounding box center [454, 281] width 201 height 26
click at [798, 243] on button "Disable" at bounding box center [805, 256] width 62 height 26
click at [786, 245] on button "Disable" at bounding box center [805, 256] width 62 height 26
click at [936, 280] on div "Email Accounts Accounts to Use Select one or more accounts to send emails from …" at bounding box center [634, 274] width 778 height 229
click at [875, 265] on div "Enable Positive Reply Notification We'll send you an email notification at your…" at bounding box center [627, 256] width 546 height 76
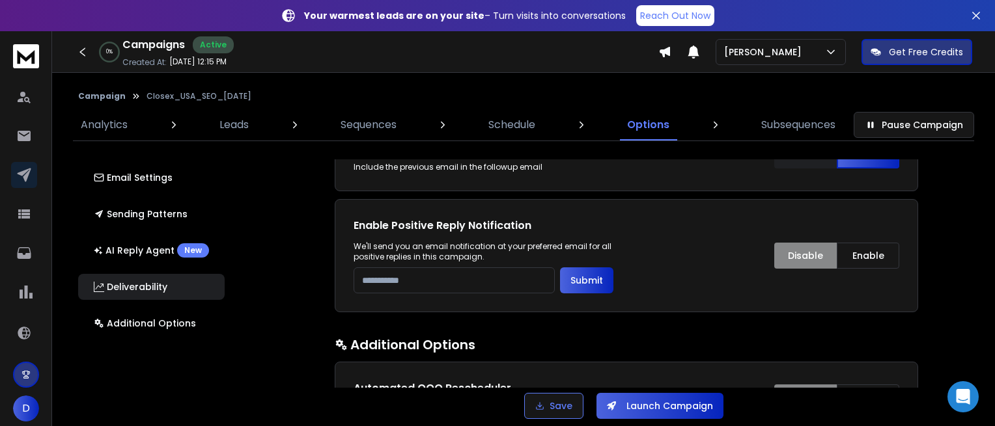
click at [875, 257] on div "Enable Positive Reply Notification We'll send you an email notification at your…" at bounding box center [627, 256] width 546 height 76
click at [872, 249] on button "Enable" at bounding box center [868, 256] width 62 height 26
click at [812, 246] on button "Disable" at bounding box center [805, 256] width 62 height 26
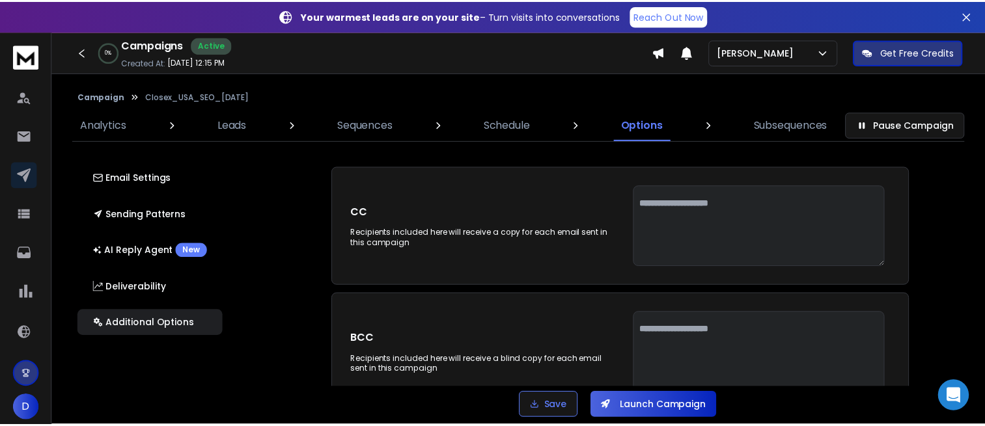
scroll to position [2713, 0]
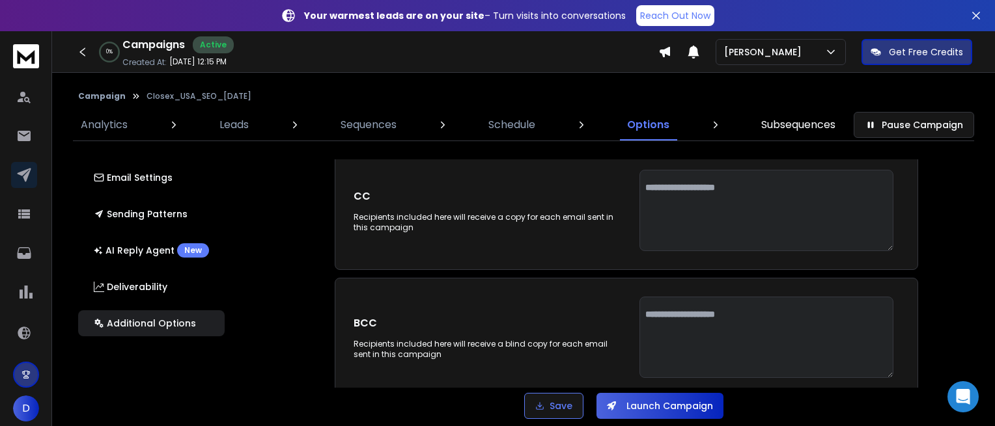
click at [796, 134] on link "Subsequences" at bounding box center [798, 124] width 90 height 31
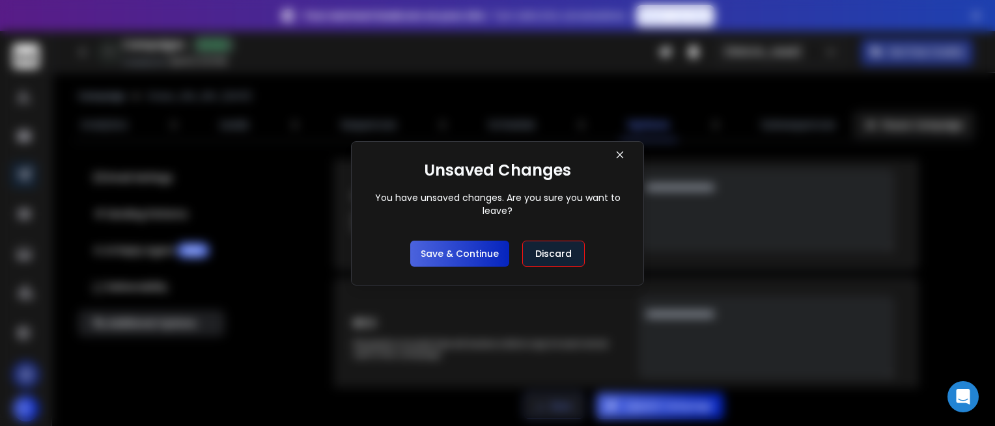
click at [566, 253] on button "Discard" at bounding box center [553, 254] width 62 height 26
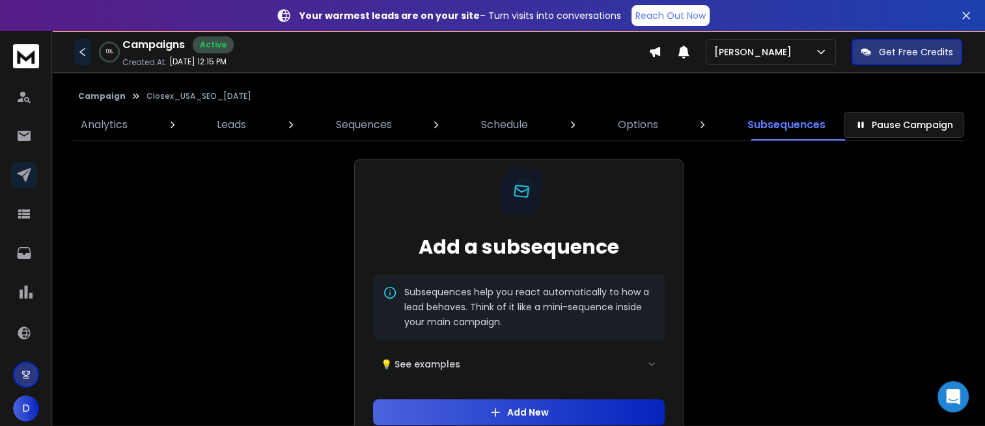
click at [79, 57] on button at bounding box center [82, 52] width 17 height 26
